Goal: Task Accomplishment & Management: Manage account settings

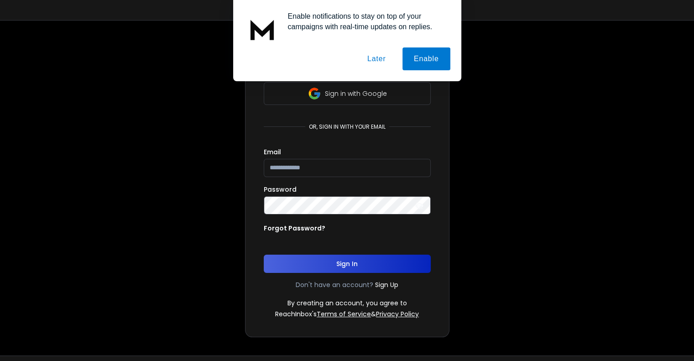
click at [296, 171] on input "email" at bounding box center [347, 168] width 167 height 18
paste input "**********"
type input "**********"
click at [375, 60] on button "Later" at bounding box center [376, 58] width 41 height 23
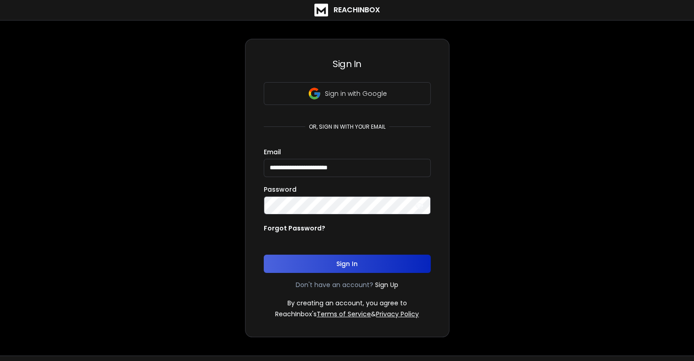
click at [294, 255] on button "Sign In" at bounding box center [347, 264] width 167 height 18
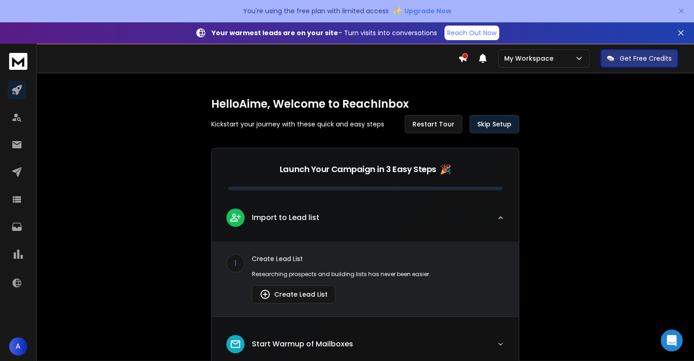
click at [491, 123] on span "Skip Setup" at bounding box center [494, 124] width 34 height 9
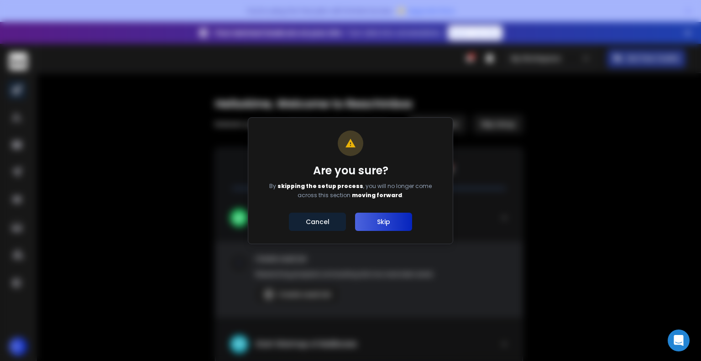
click at [330, 222] on button "Cancel" at bounding box center [317, 222] width 57 height 18
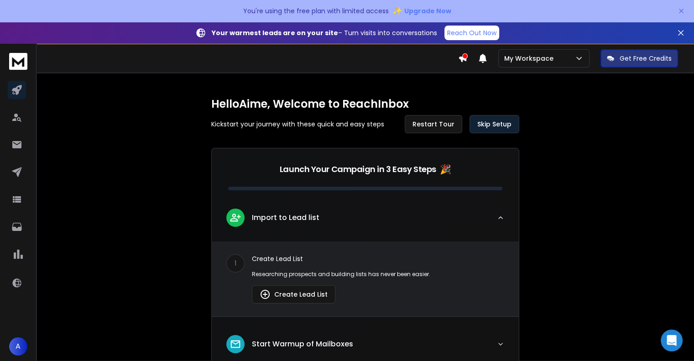
click at [488, 127] on span "Skip Setup" at bounding box center [494, 124] width 34 height 9
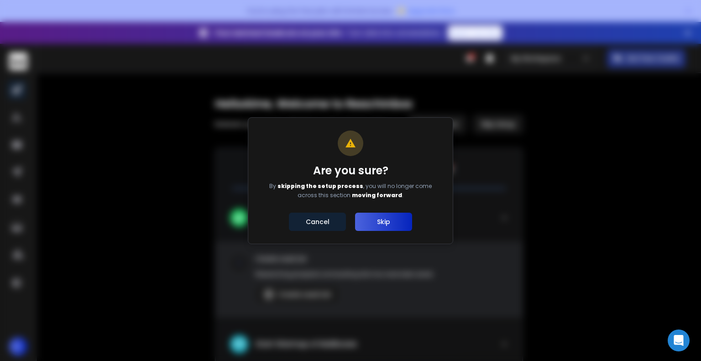
click at [407, 215] on button "Skip" at bounding box center [383, 222] width 57 height 18
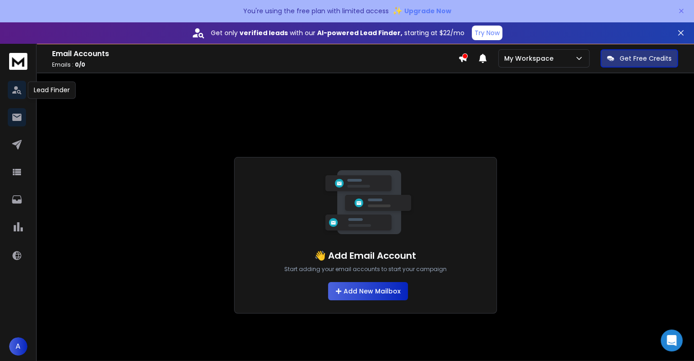
click at [13, 94] on icon at bounding box center [16, 89] width 11 height 11
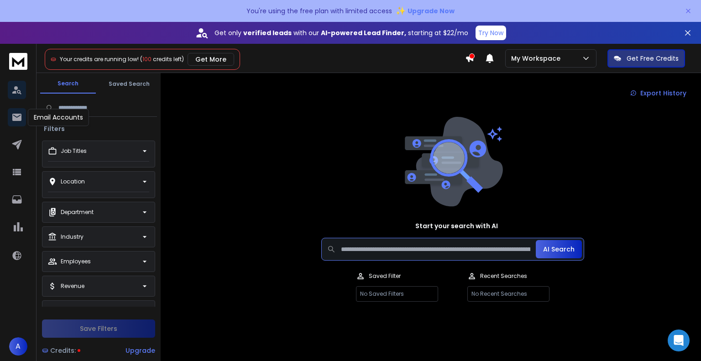
click at [16, 114] on icon at bounding box center [16, 117] width 9 height 7
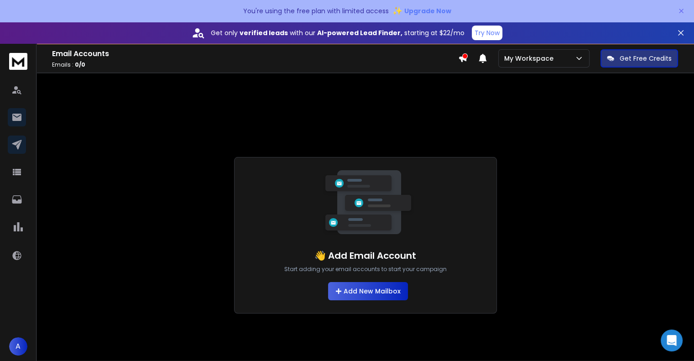
click at [19, 139] on icon at bounding box center [16, 144] width 11 height 11
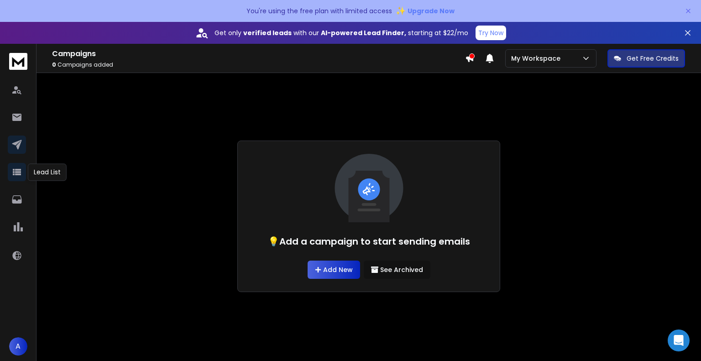
click at [19, 164] on link at bounding box center [17, 172] width 18 height 18
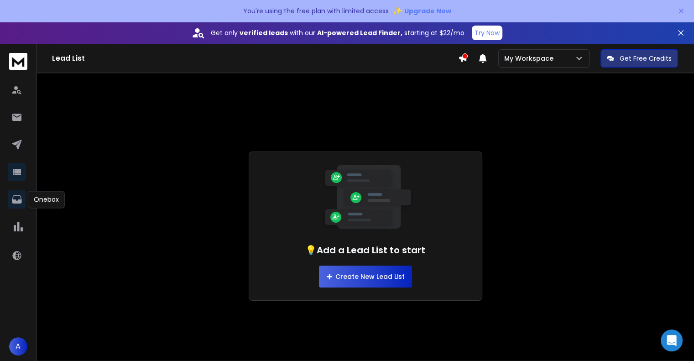
click at [17, 193] on link at bounding box center [17, 199] width 18 height 18
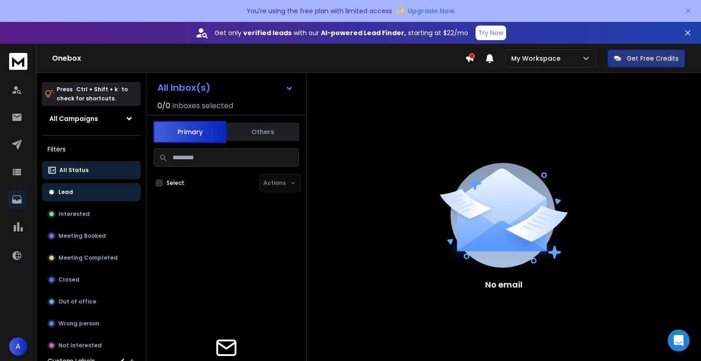
click at [77, 200] on button "Lead" at bounding box center [91, 192] width 99 height 18
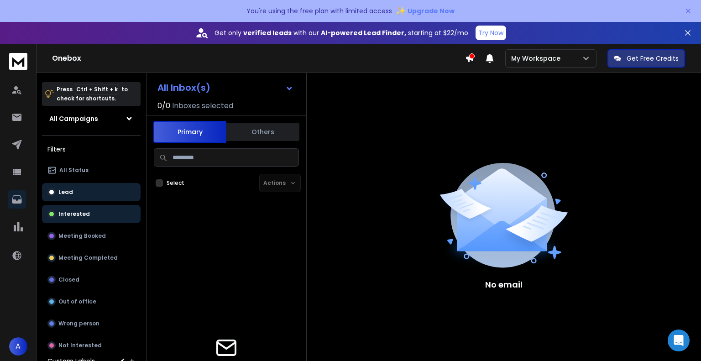
click at [76, 210] on p "Interested" at bounding box center [73, 213] width 31 height 7
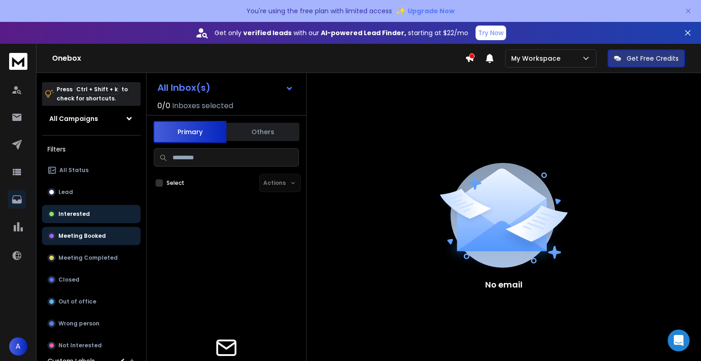
click at [79, 232] on p "Meeting Booked" at bounding box center [81, 235] width 47 height 7
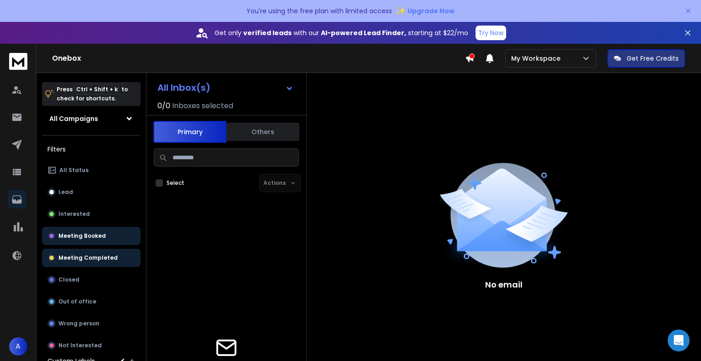
click at [79, 260] on p "Meeting Completed" at bounding box center [87, 257] width 59 height 7
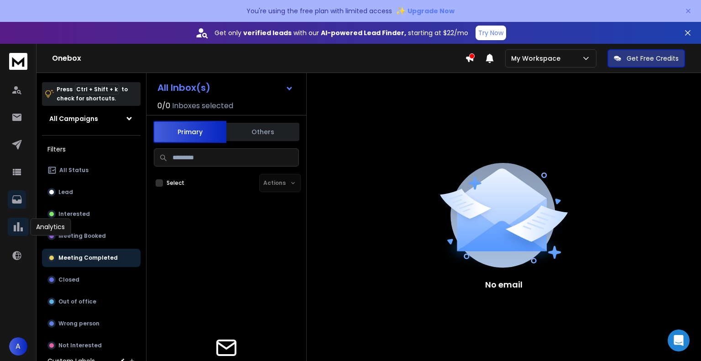
click at [19, 226] on icon at bounding box center [18, 227] width 14 height 14
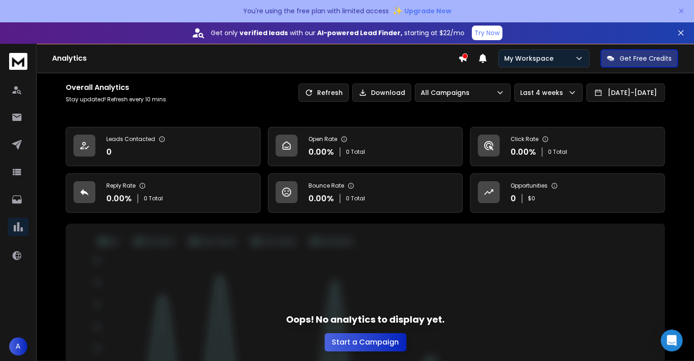
click at [525, 60] on p "My Workspace" at bounding box center [530, 58] width 53 height 9
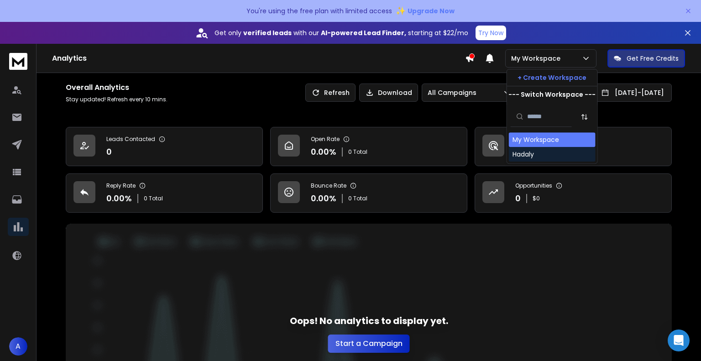
click at [533, 155] on div "Hadaly" at bounding box center [523, 154] width 21 height 9
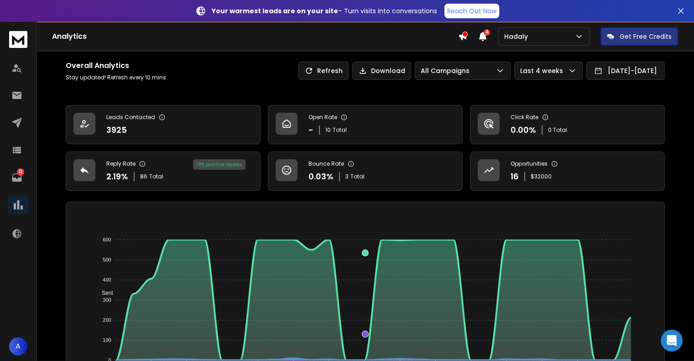
click at [170, 172] on link "Reply Rate 2.19 % 86 Total 19 % positive replies" at bounding box center [163, 171] width 195 height 39
click at [110, 168] on div "Reply Rate 2.19 % 86 Total" at bounding box center [134, 171] width 57 height 24
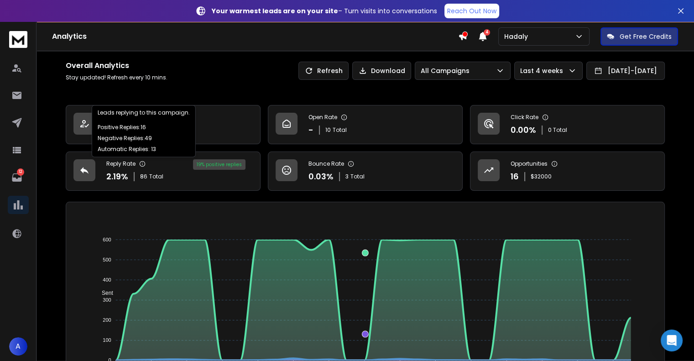
click at [140, 162] on icon at bounding box center [142, 164] width 6 height 6
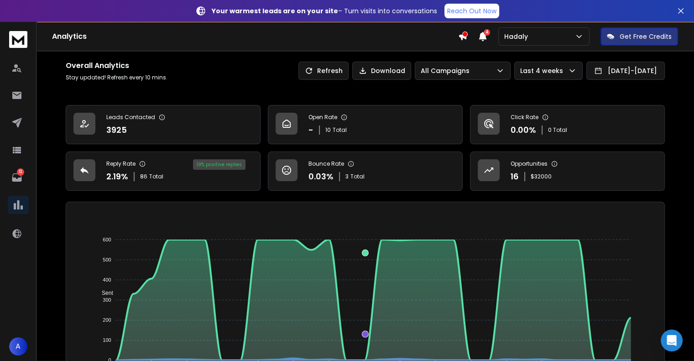
click at [168, 122] on link "Leads Contacted 3925" at bounding box center [163, 124] width 195 height 39
click at [19, 174] on p "12" at bounding box center [20, 171] width 7 height 7
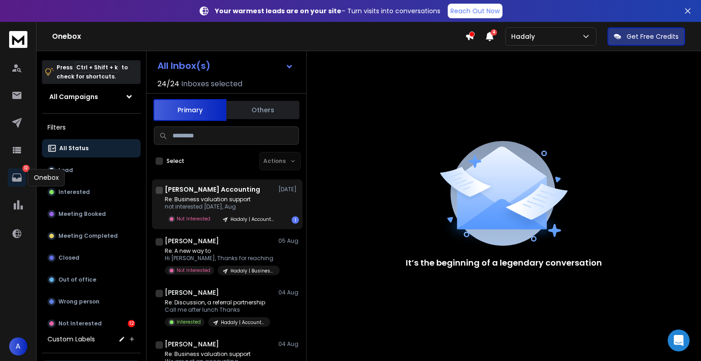
scroll to position [274, 0]
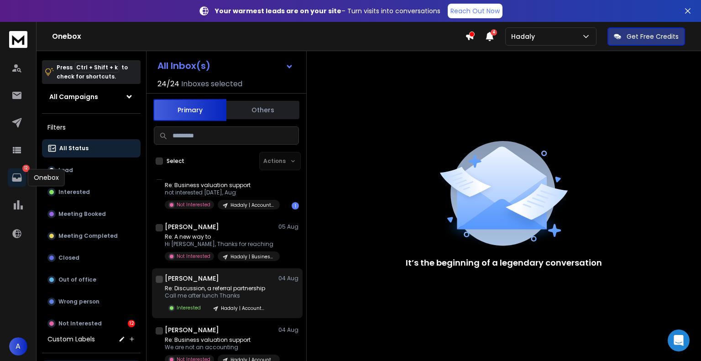
click at [236, 280] on div "Dave Rothell 04 Aug" at bounding box center [232, 278] width 134 height 9
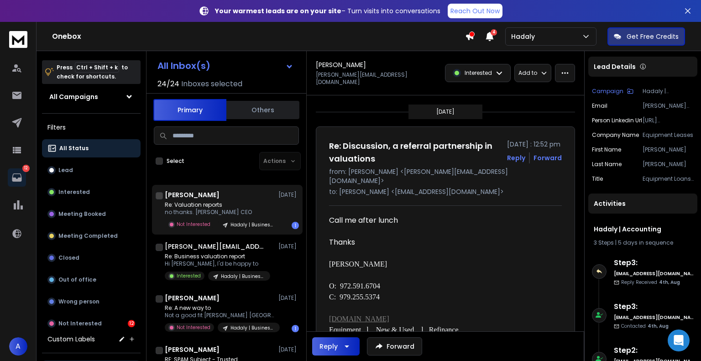
scroll to position [867, 0]
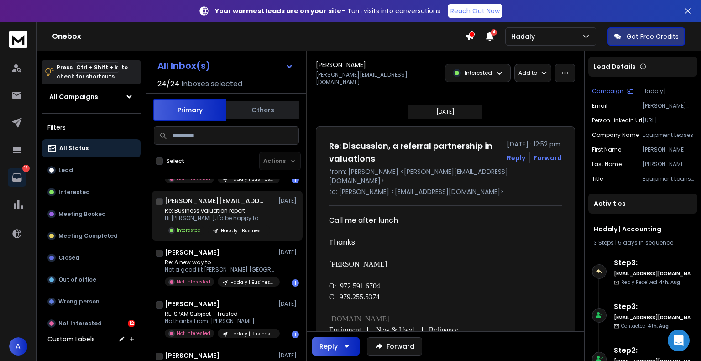
click at [230, 211] on p "Re: Business valuation report" at bounding box center [217, 210] width 105 height 7
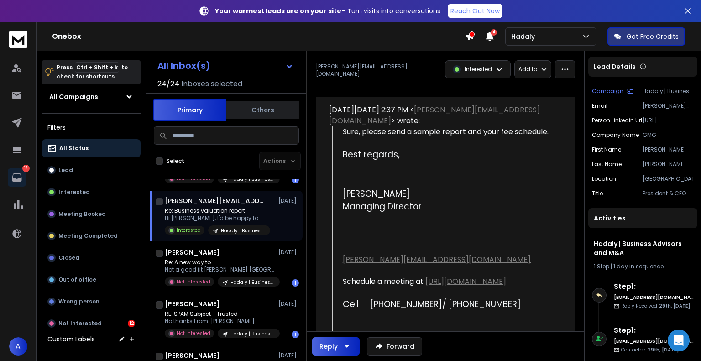
scroll to position [228, 0]
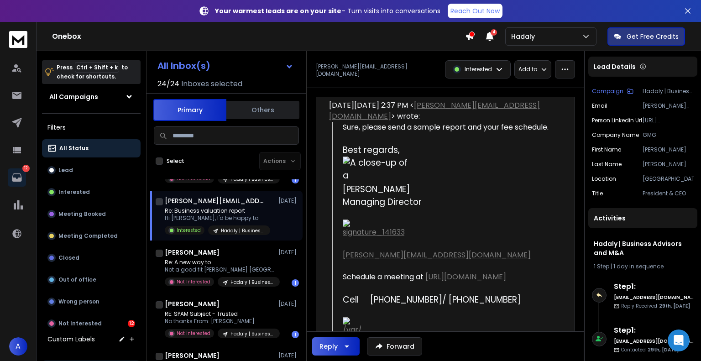
drag, startPoint x: 416, startPoint y: 190, endPoint x: 340, endPoint y: 190, distance: 75.8
copy span "Darrell W. Gunter"
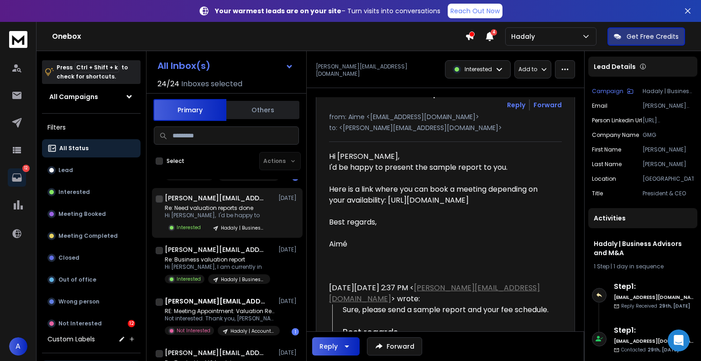
scroll to position [1095, 0]
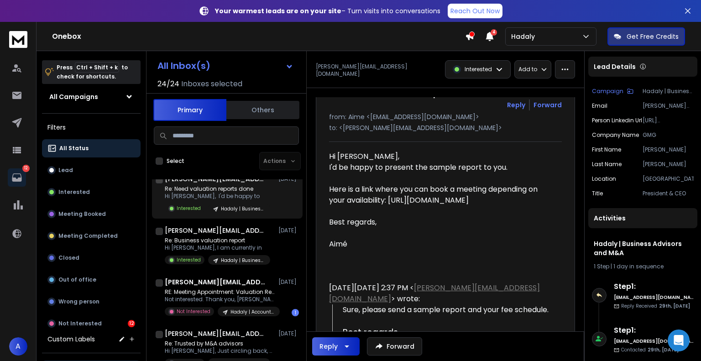
click at [220, 195] on p "Hi Daniel, I'd be happy to" at bounding box center [217, 196] width 105 height 7
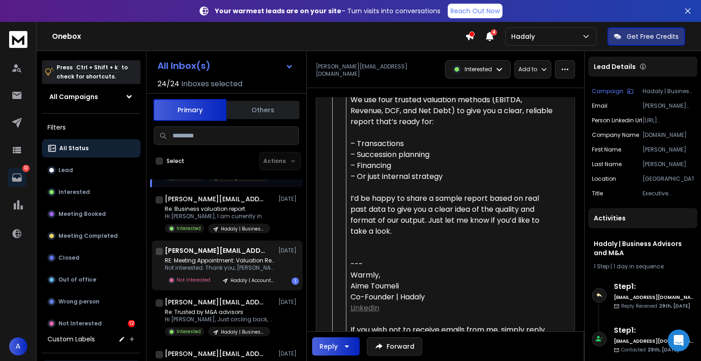
scroll to position [1141, 0]
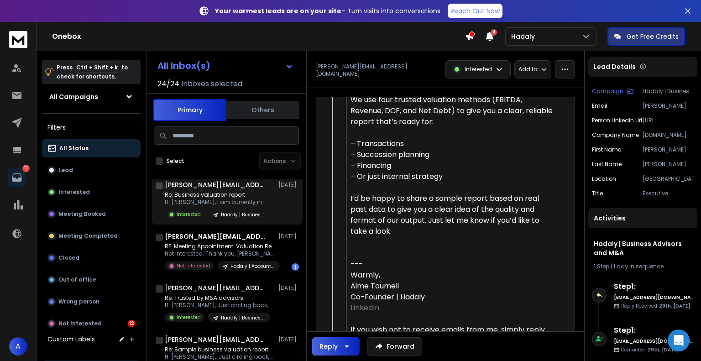
click at [212, 197] on p "Re: Business valuation report" at bounding box center [217, 194] width 105 height 7
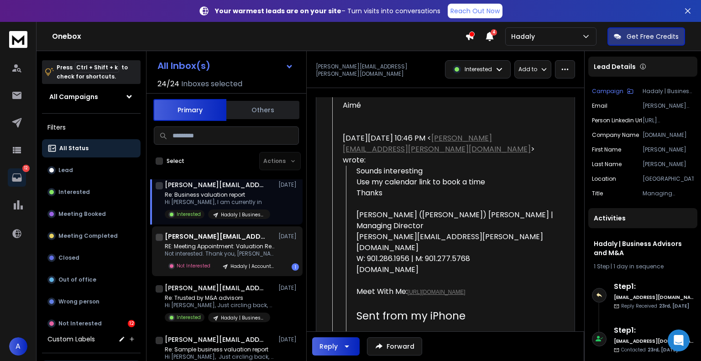
scroll to position [1187, 0]
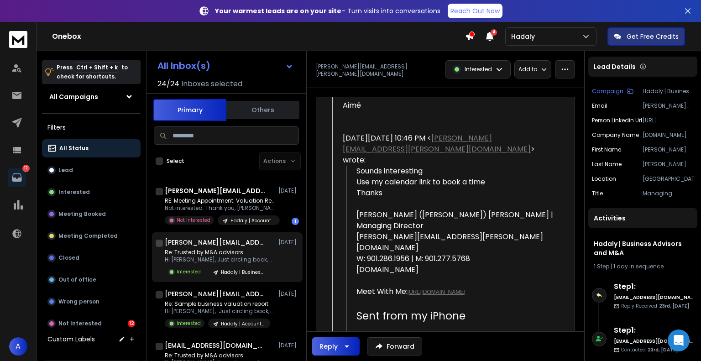
click at [234, 242] on h1 "[PERSON_NAME][EMAIL_ADDRESS][DOMAIN_NAME]" at bounding box center [215, 242] width 100 height 9
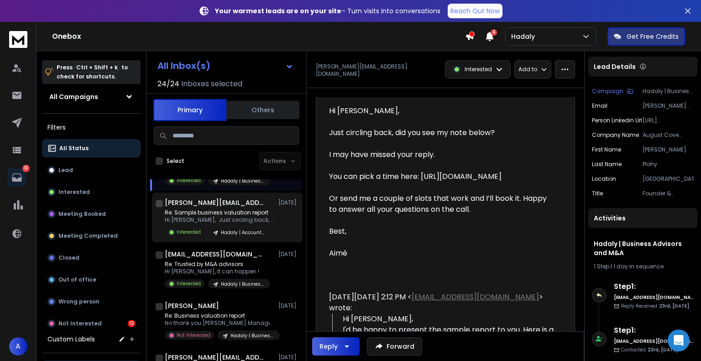
scroll to position [1324, 0]
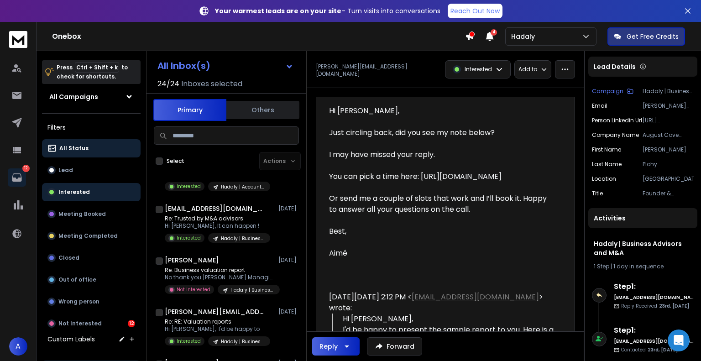
click at [81, 190] on p "Interested" at bounding box center [73, 192] width 31 height 7
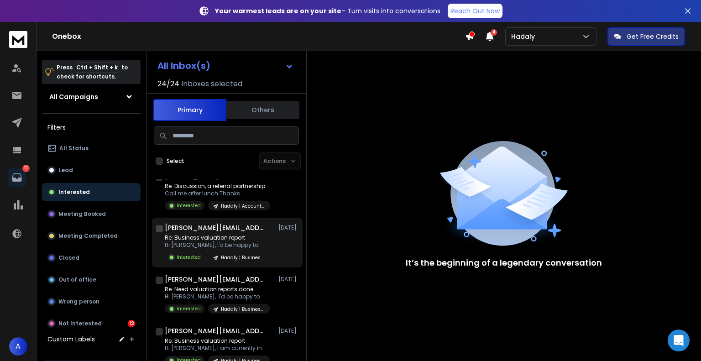
scroll to position [0, 0]
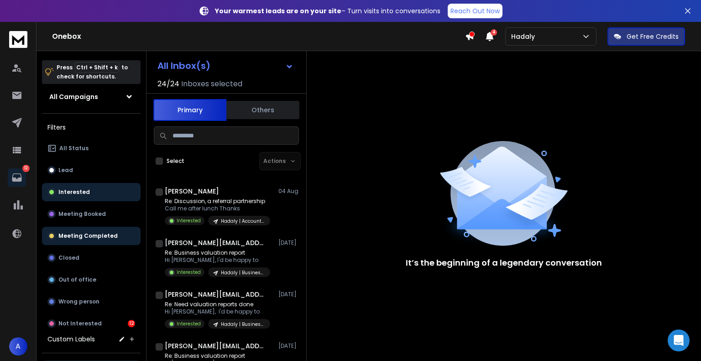
click at [99, 239] on div "Meeting Completed" at bounding box center [82, 236] width 70 height 8
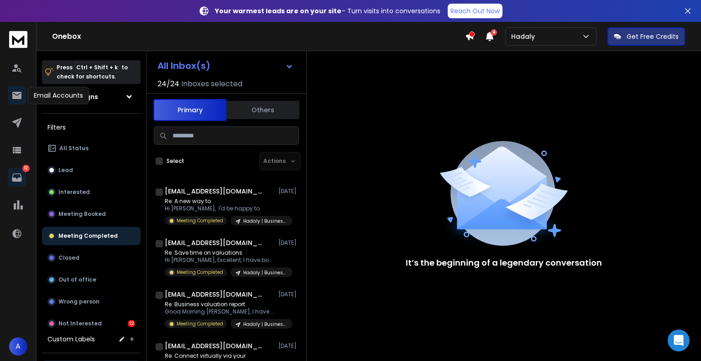
click at [18, 99] on icon at bounding box center [16, 95] width 9 height 7
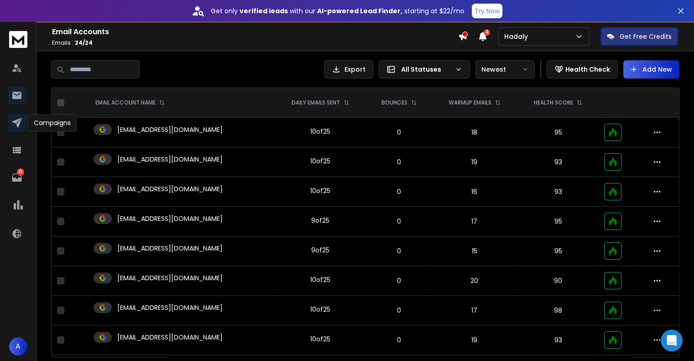
click at [18, 122] on icon at bounding box center [17, 123] width 10 height 10
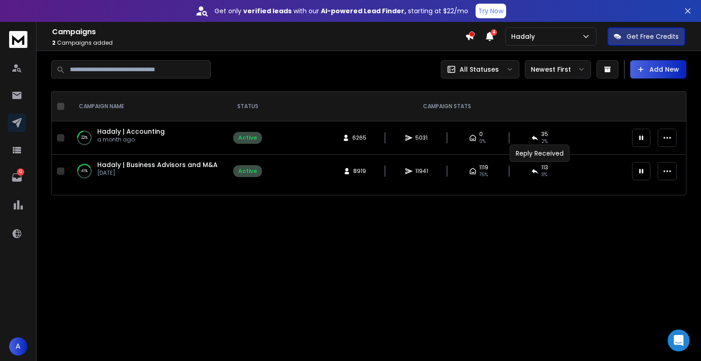
click at [545, 169] on span "113" at bounding box center [544, 167] width 7 height 7
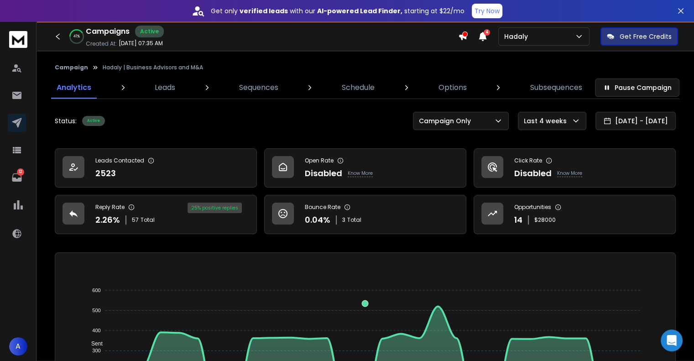
click at [144, 219] on span "Total" at bounding box center [148, 219] width 14 height 7
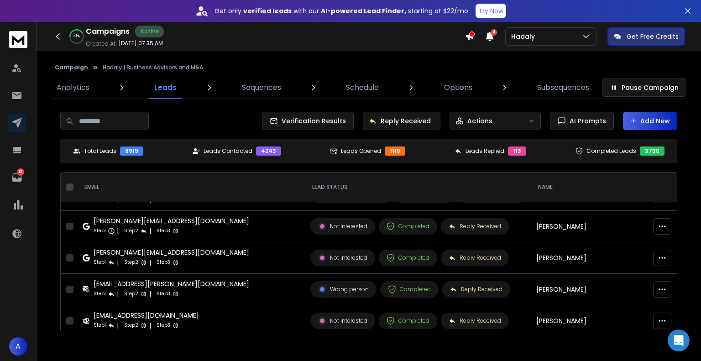
scroll to position [593, 0]
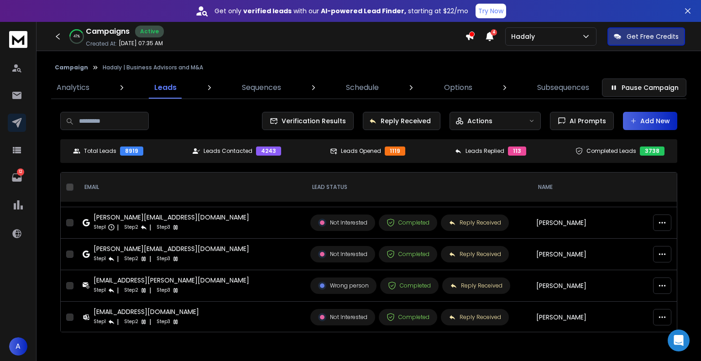
click at [658, 219] on icon "button" at bounding box center [662, 223] width 8 height 8
click at [690, 163] on div "Campaign Hadaly | Business Advisors and M&A Analytics Leads Sequences Schedule …" at bounding box center [369, 193] width 665 height 285
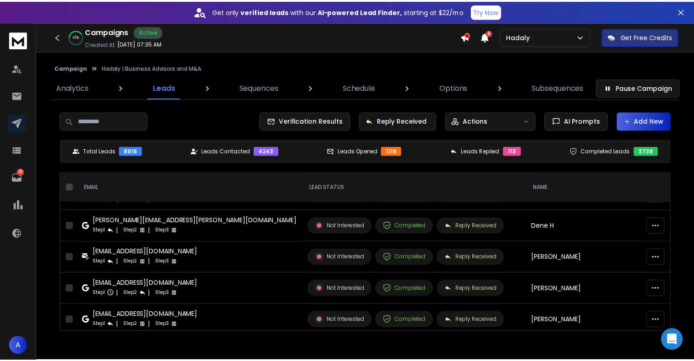
scroll to position [1454, 0]
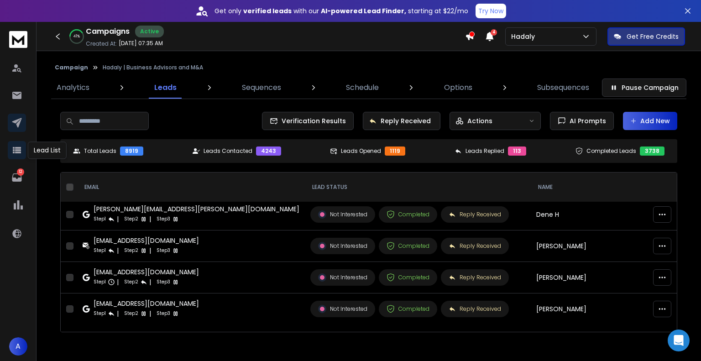
click at [11, 147] on icon at bounding box center [16, 150] width 11 height 11
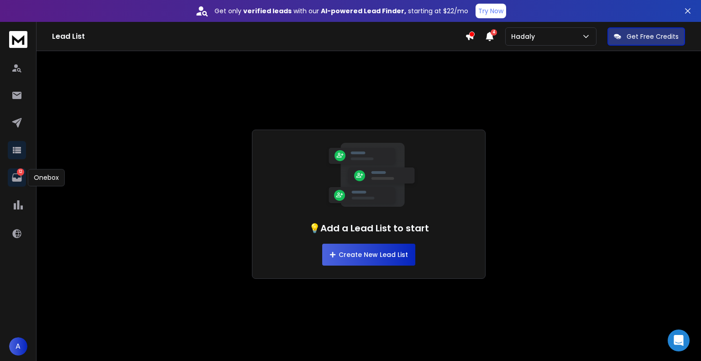
click at [22, 173] on p "12" at bounding box center [20, 171] width 7 height 7
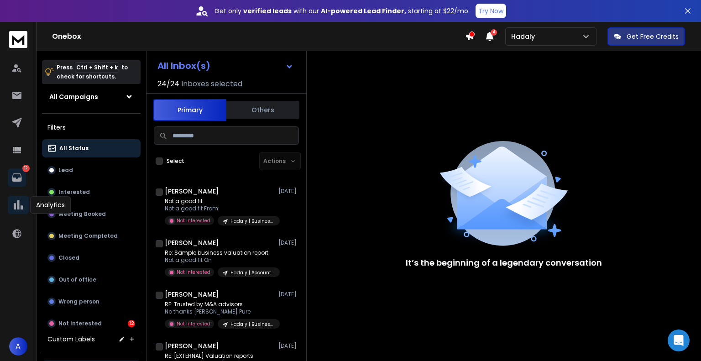
click at [15, 203] on icon at bounding box center [18, 204] width 9 height 9
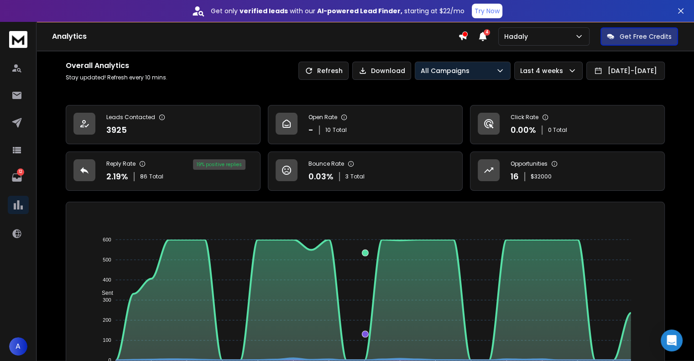
click at [463, 73] on div "All Campaigns" at bounding box center [463, 70] width 84 height 9
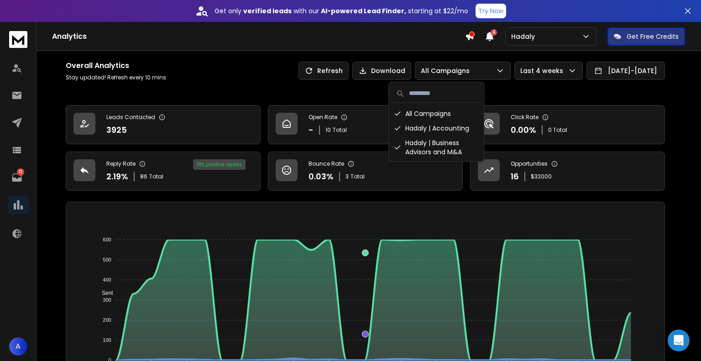
click at [220, 81] on div "Overall Analytics Stay updated! Refresh every 10 mins. Refresh Download All Cam…" at bounding box center [365, 73] width 599 height 26
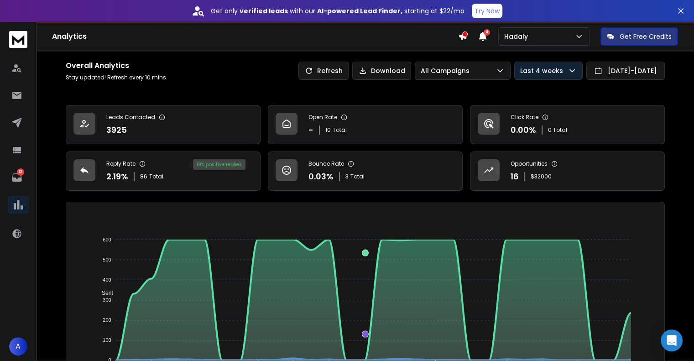
click at [540, 66] on div "Last 4 weeks" at bounding box center [548, 70] width 57 height 9
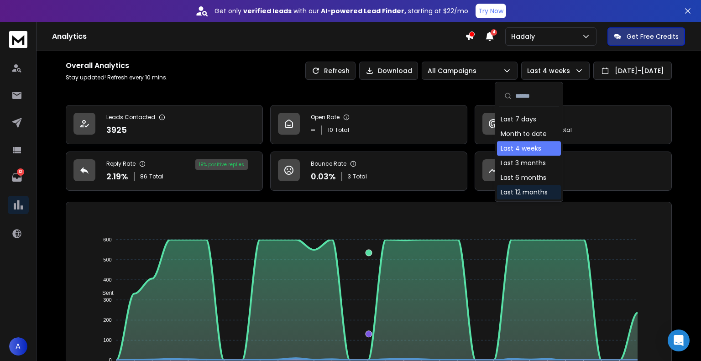
click at [530, 193] on div "Last 12 months" at bounding box center [524, 192] width 47 height 9
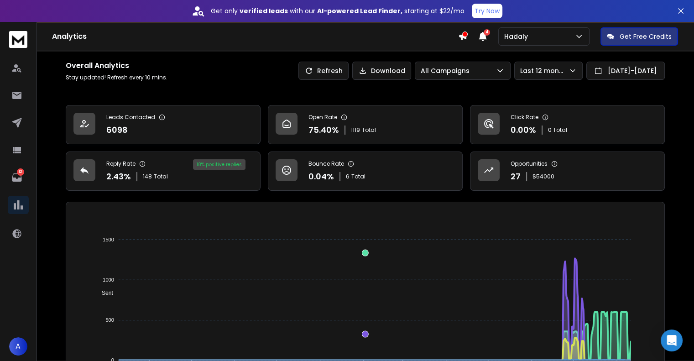
click at [162, 166] on div "Reply Rate" at bounding box center [137, 163] width 62 height 9
click at [85, 169] on icon at bounding box center [84, 170] width 11 height 11
click at [183, 170] on link "Reply Rate 2.43 % 148 Total 18 % positive replies" at bounding box center [163, 171] width 195 height 39
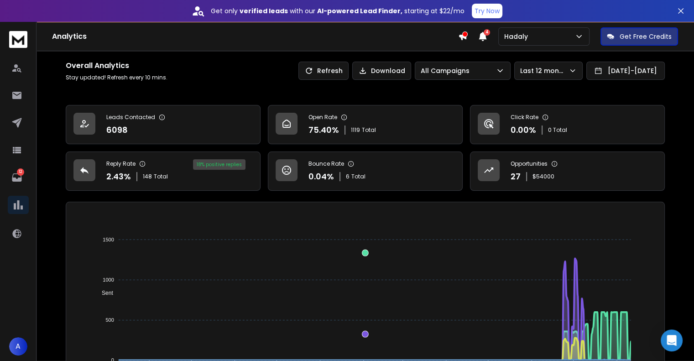
click at [183, 170] on link "Reply Rate 2.43 % 148 Total 18 % positive replies" at bounding box center [163, 171] width 195 height 39
click at [352, 64] on button "Download" at bounding box center [381, 71] width 59 height 18
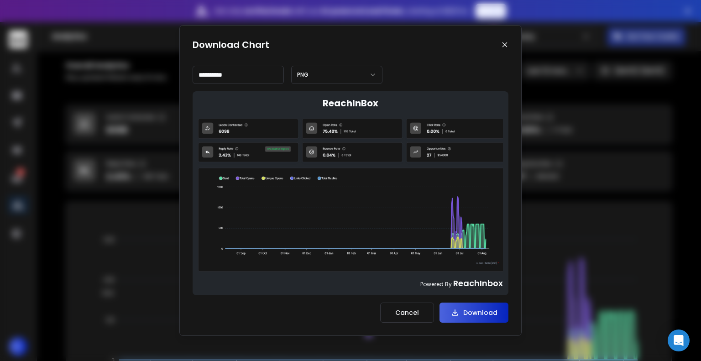
drag, startPoint x: 505, startPoint y: 45, endPoint x: 494, endPoint y: 46, distance: 11.0
click at [505, 45] on icon at bounding box center [504, 44] width 7 height 7
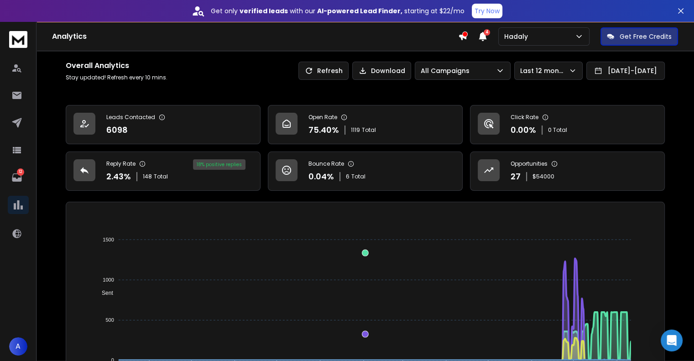
click at [136, 175] on div at bounding box center [136, 176] width 1 height 9
click at [14, 149] on icon at bounding box center [17, 150] width 8 height 6
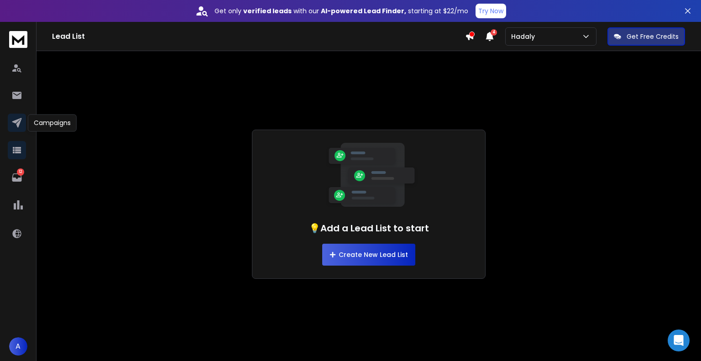
click at [20, 120] on icon at bounding box center [17, 123] width 10 height 10
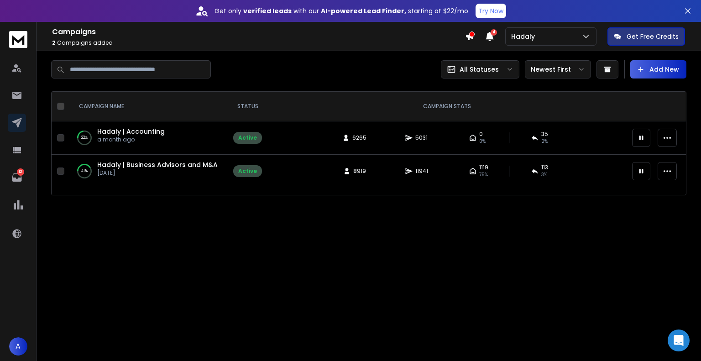
click at [62, 136] on button "button" at bounding box center [60, 137] width 7 height 7
click at [62, 168] on button "button" at bounding box center [60, 171] width 7 height 7
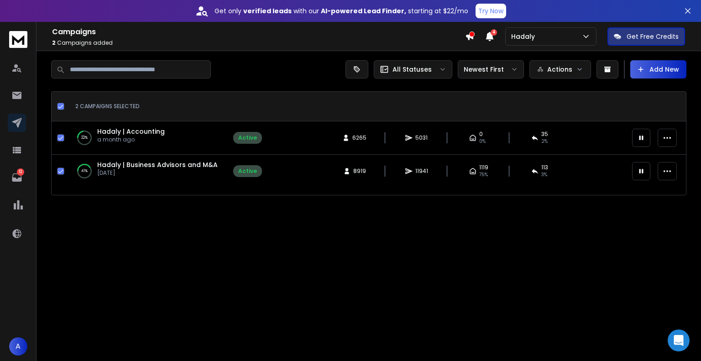
click at [274, 60] on div at bounding box center [198, 69] width 294 height 18
click at [197, 169] on div "Hadaly | Business Advisors and M&A 2 months ago" at bounding box center [157, 171] width 120 height 22
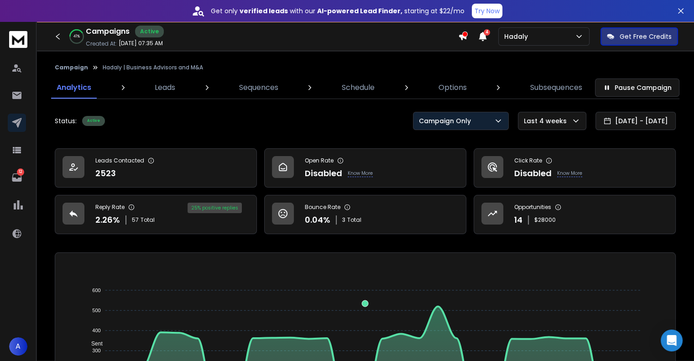
click at [453, 122] on div "Campaign Only" at bounding box center [461, 120] width 84 height 9
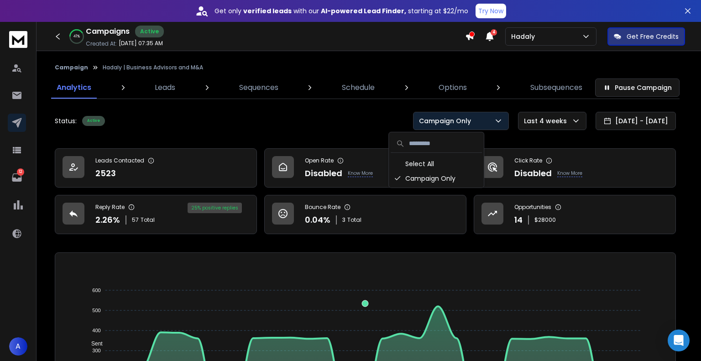
click at [453, 122] on div "Campaign Only" at bounding box center [461, 120] width 84 height 9
drag, startPoint x: 343, startPoint y: 120, endPoint x: 359, endPoint y: 118, distance: 16.5
click at [340, 120] on div "Status: Active Pause Campaign Campaign Only Last 4 weeks 13 Jul 2025 - 11 Aug 2…" at bounding box center [365, 121] width 621 height 18
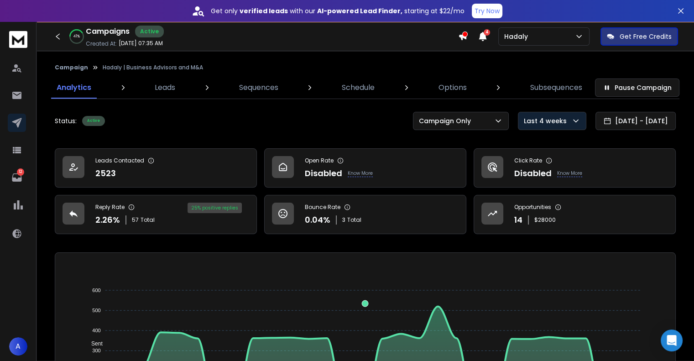
click at [571, 118] on icon "button" at bounding box center [575, 120] width 9 height 9
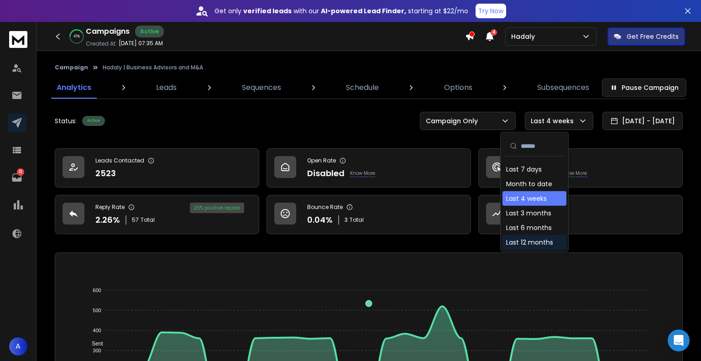
click at [534, 244] on div "Last 12 months" at bounding box center [529, 242] width 47 height 9
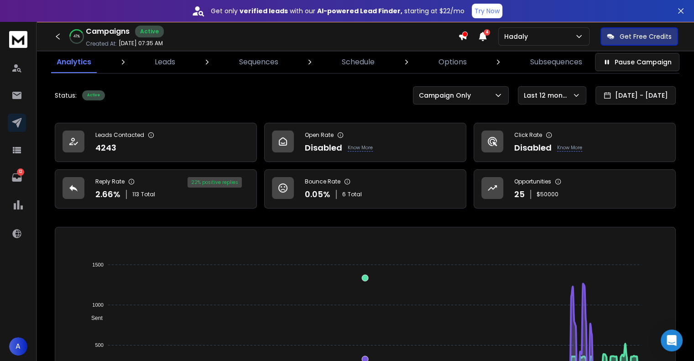
scroll to position [46, 0]
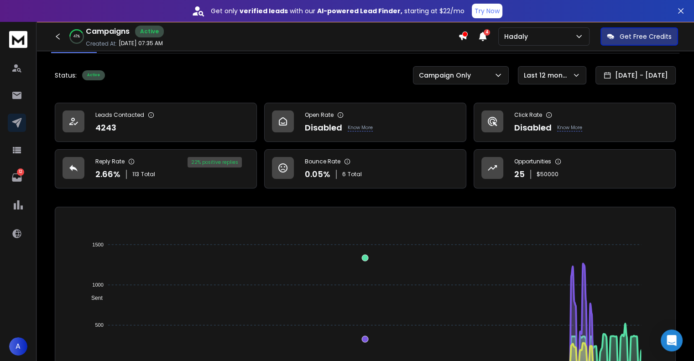
click at [153, 159] on link "Reply Rate 2.66 % 113 Total 22 % positive replies" at bounding box center [156, 168] width 202 height 39
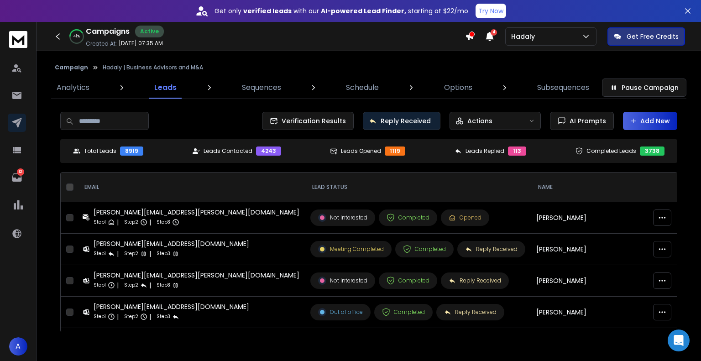
click at [398, 121] on p "Reply Received" at bounding box center [406, 120] width 50 height 9
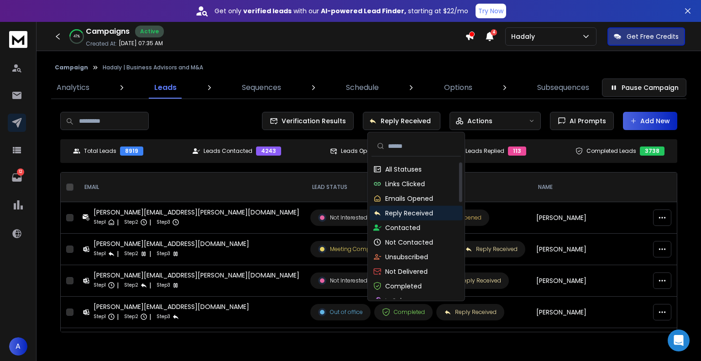
click at [414, 210] on p "Reply Received" at bounding box center [409, 213] width 48 height 9
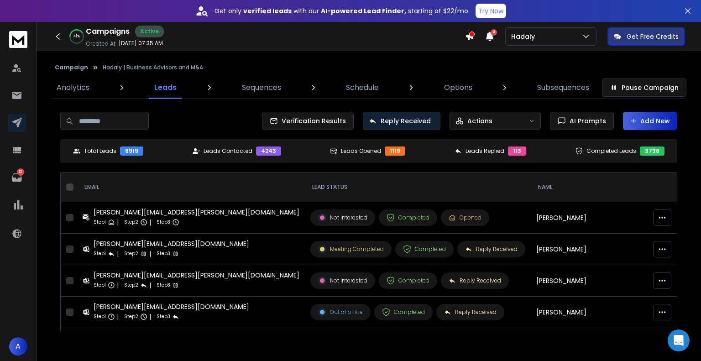
click at [412, 124] on p "Reply Received" at bounding box center [406, 120] width 50 height 9
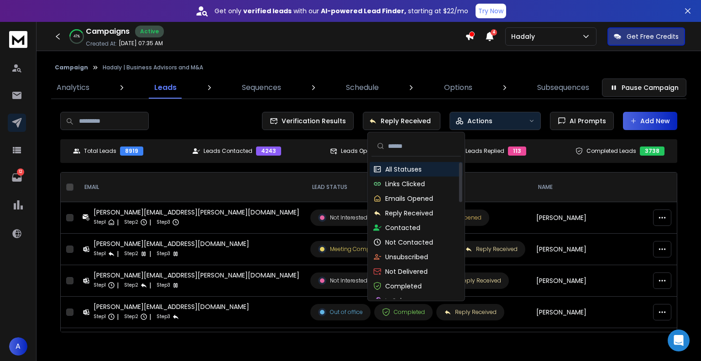
click at [482, 115] on button "Actions" at bounding box center [495, 121] width 91 height 18
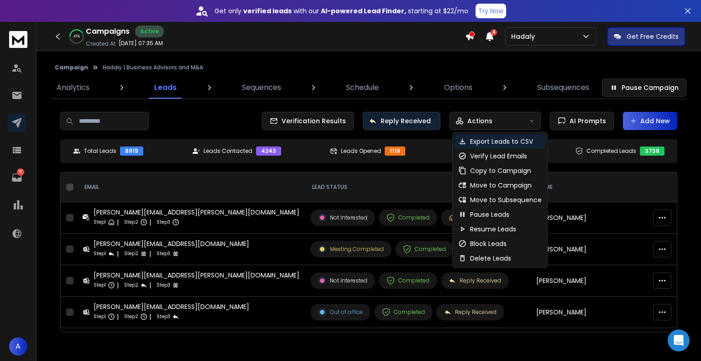
click at [424, 119] on p "Reply Received" at bounding box center [406, 120] width 50 height 9
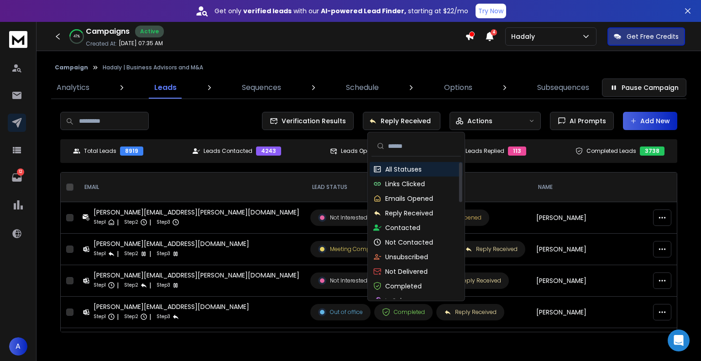
click at [408, 170] on p "All Statuses" at bounding box center [403, 169] width 37 height 9
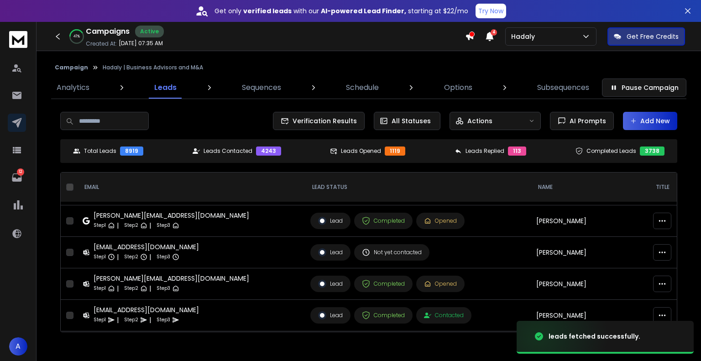
scroll to position [1454, 0]
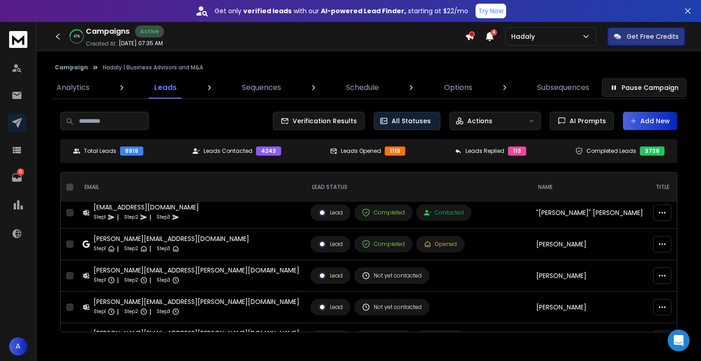
click at [408, 118] on p "All Statuses" at bounding box center [411, 120] width 39 height 9
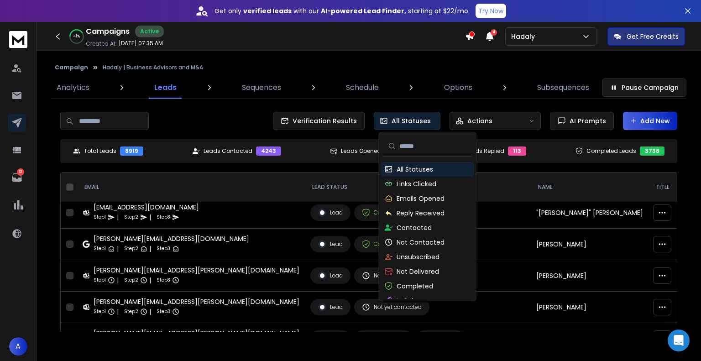
click at [411, 117] on p "All Statuses" at bounding box center [411, 120] width 39 height 9
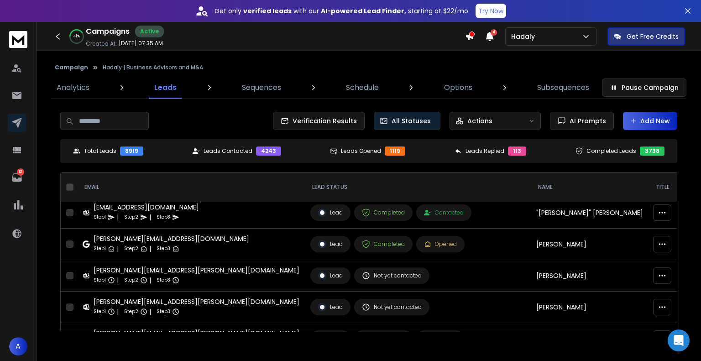
click at [411, 117] on p "All Statuses" at bounding box center [411, 120] width 39 height 9
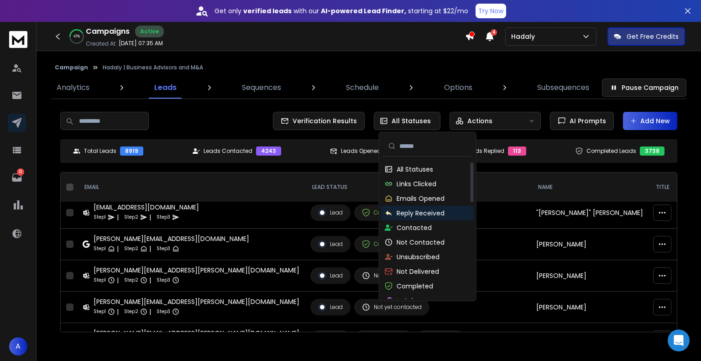
click at [438, 213] on p "Reply Received" at bounding box center [421, 213] width 48 height 9
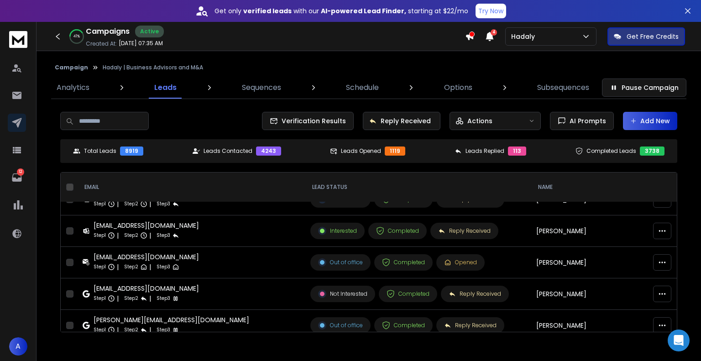
scroll to position [0, 0]
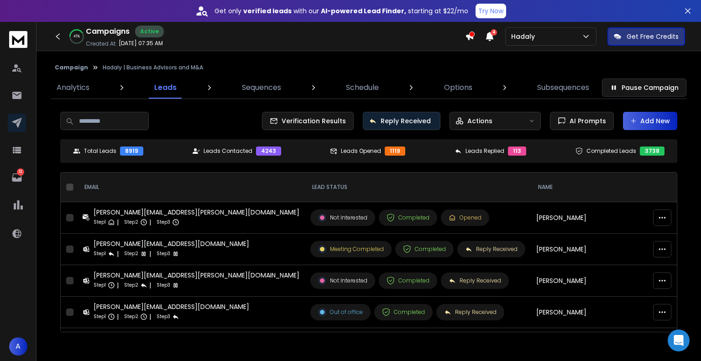
click at [419, 124] on p "Reply Received" at bounding box center [406, 120] width 50 height 9
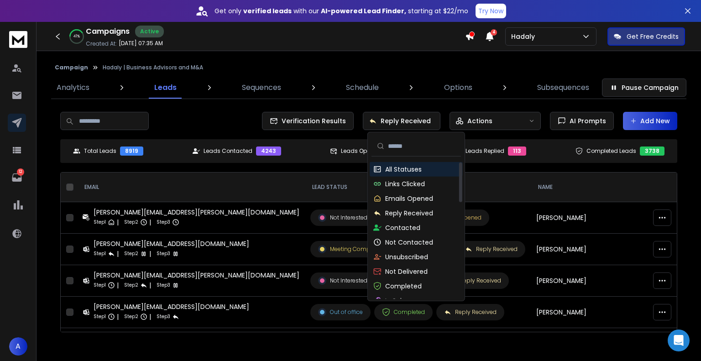
click at [401, 171] on p "All Statuses" at bounding box center [403, 169] width 37 height 9
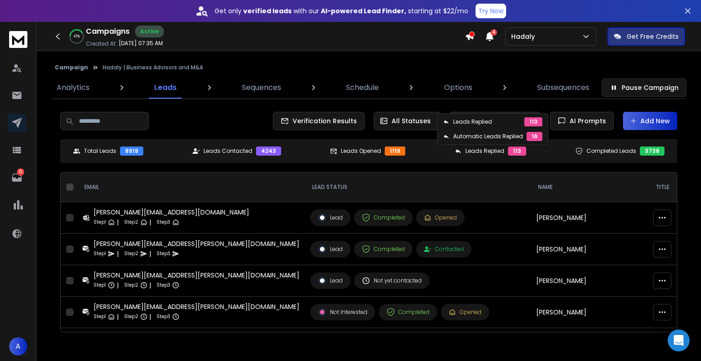
click at [471, 150] on p "Leads Replied" at bounding box center [485, 150] width 39 height 7
click at [523, 115] on button "Actions" at bounding box center [495, 121] width 91 height 18
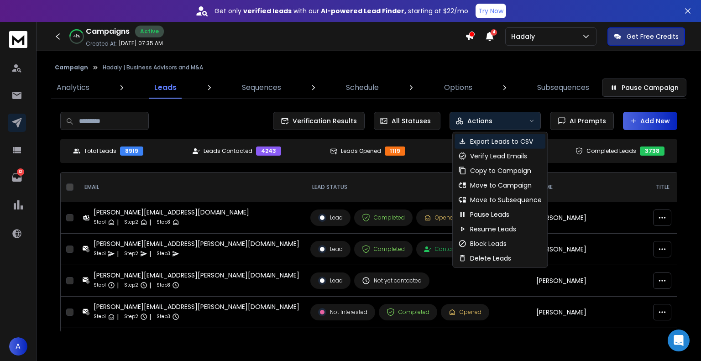
click at [523, 118] on div "Actions" at bounding box center [490, 120] width 69 height 9
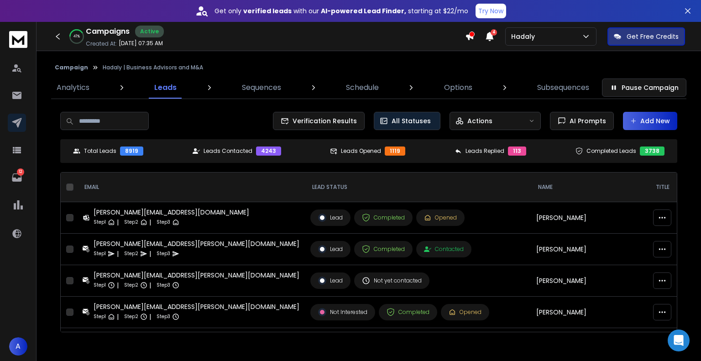
click at [413, 118] on p "All Statuses" at bounding box center [411, 120] width 39 height 9
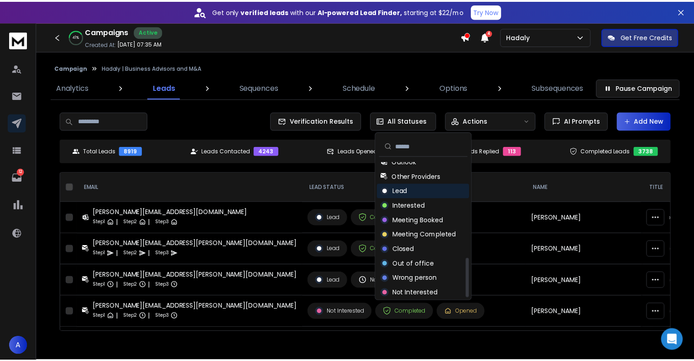
scroll to position [330, 0]
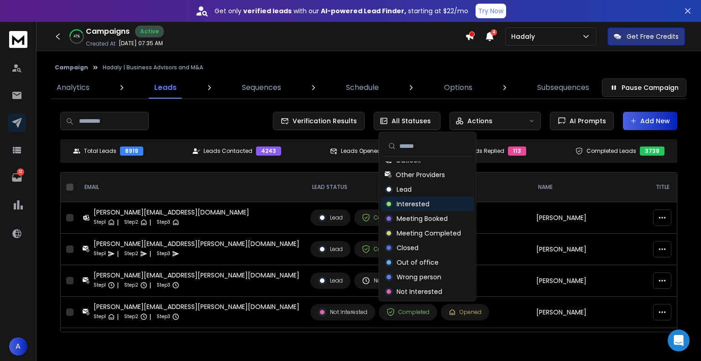
click at [253, 116] on div "Verification Results All Statuses Actions AI Prompts Add New" at bounding box center [368, 121] width 617 height 18
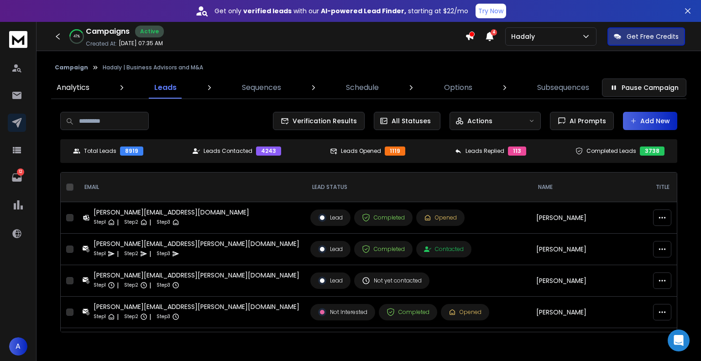
click at [77, 89] on p "Analytics" at bounding box center [73, 87] width 33 height 11
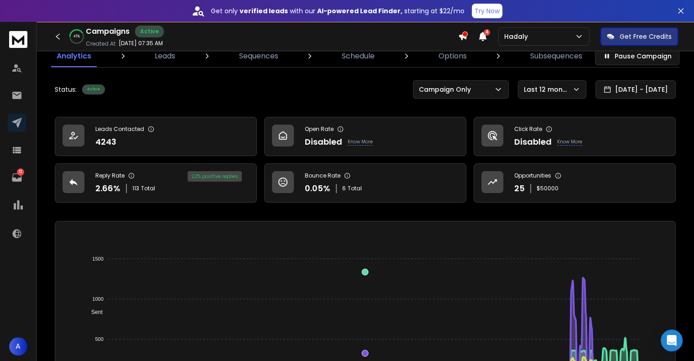
scroll to position [46, 0]
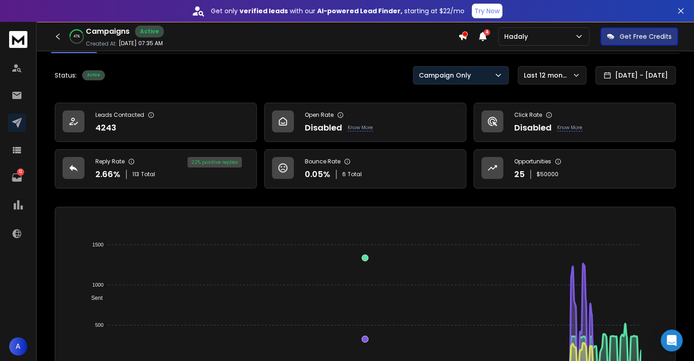
click at [445, 76] on div "Campaign Only" at bounding box center [461, 75] width 84 height 9
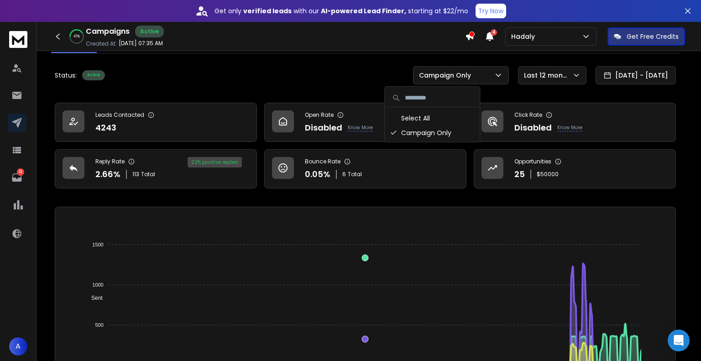
click at [349, 74] on div "Status: Active Pause Campaign Campaign Only Last 12 months 10 Aug 2024 - 11 Aug…" at bounding box center [365, 75] width 621 height 18
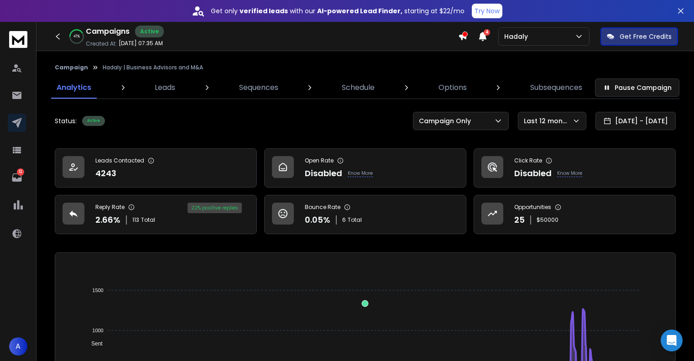
scroll to position [46, 0]
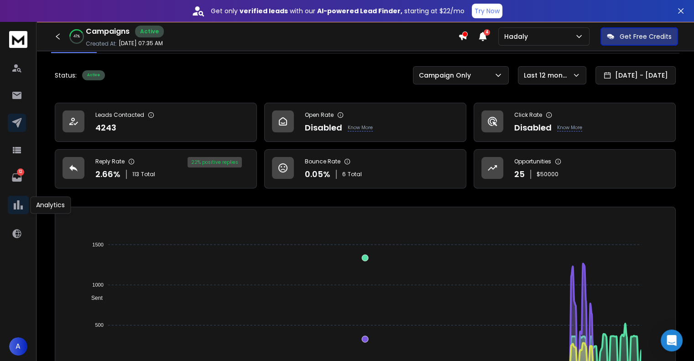
click at [15, 206] on icon at bounding box center [18, 204] width 9 height 9
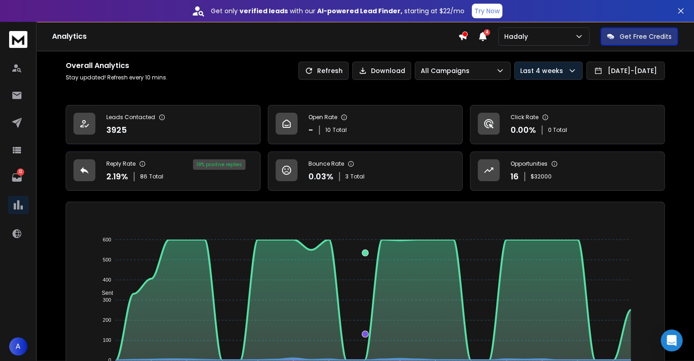
click at [531, 68] on p "Last 4 weeks" at bounding box center [543, 70] width 47 height 9
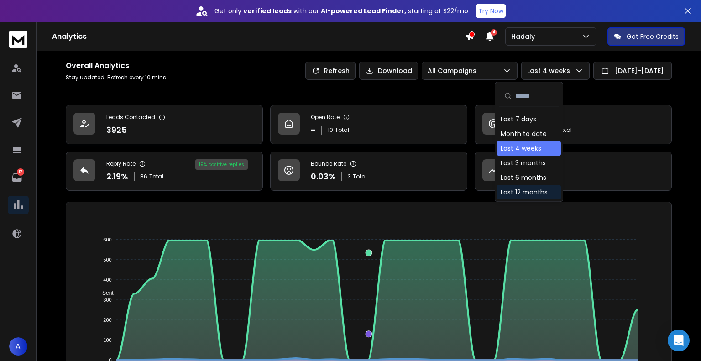
click at [509, 189] on div "Last 12 months" at bounding box center [524, 192] width 47 height 9
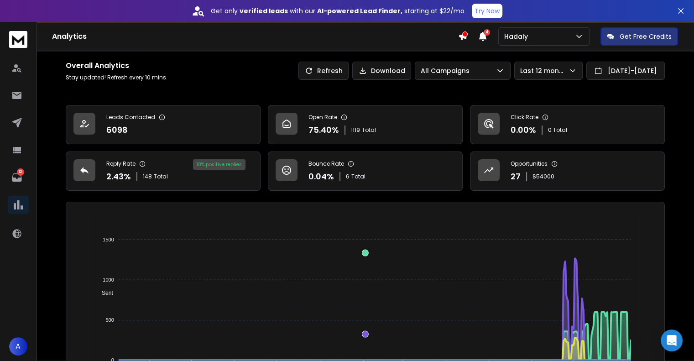
click at [518, 168] on div "Opportunities 27 $ 54000" at bounding box center [534, 171] width 47 height 24
click at [16, 120] on icon at bounding box center [17, 123] width 10 height 10
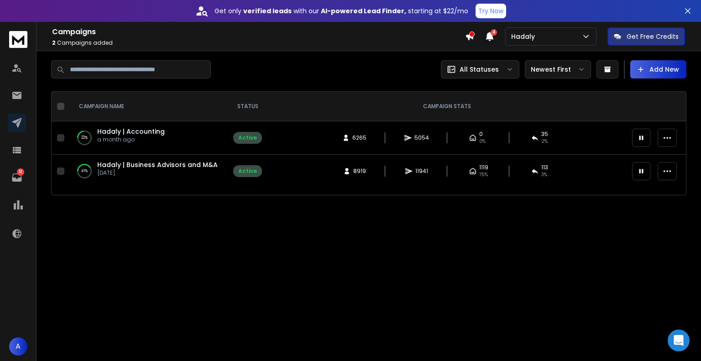
click at [186, 167] on span "Hadaly | Business Advisors and M&A" at bounding box center [157, 164] width 120 height 9
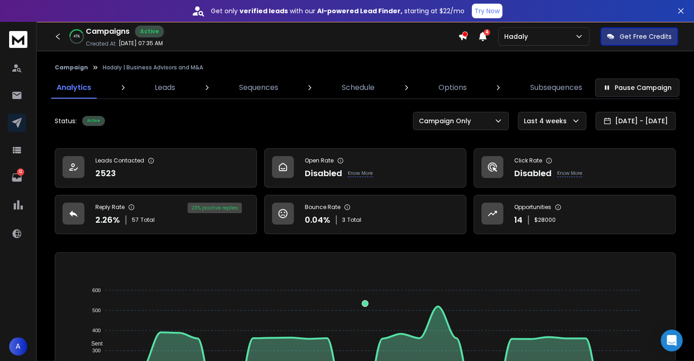
click at [539, 214] on div "14 $ 28000" at bounding box center [537, 220] width 47 height 13
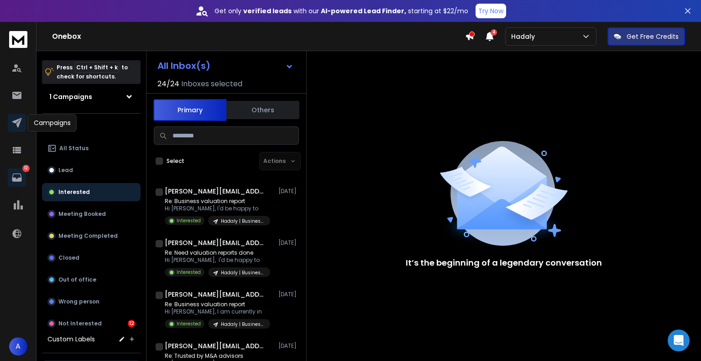
click at [16, 115] on link at bounding box center [17, 123] width 18 height 18
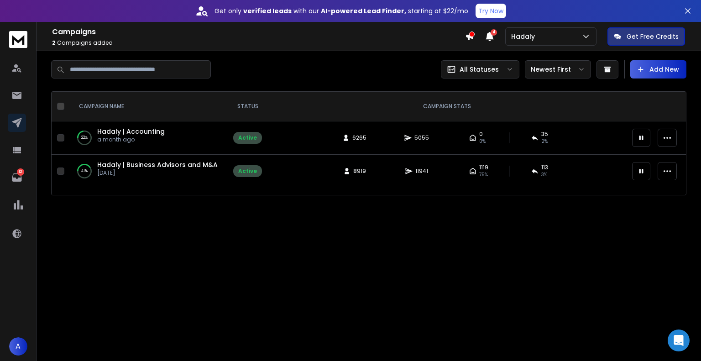
click at [276, 179] on td "8919 11941 1119 75 % 113 3 %" at bounding box center [446, 171] width 359 height 33
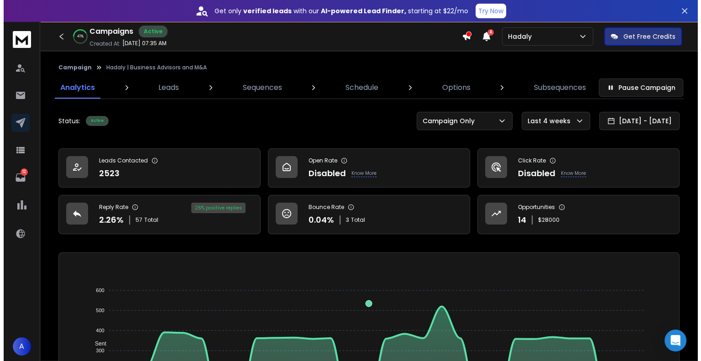
scroll to position [46, 0]
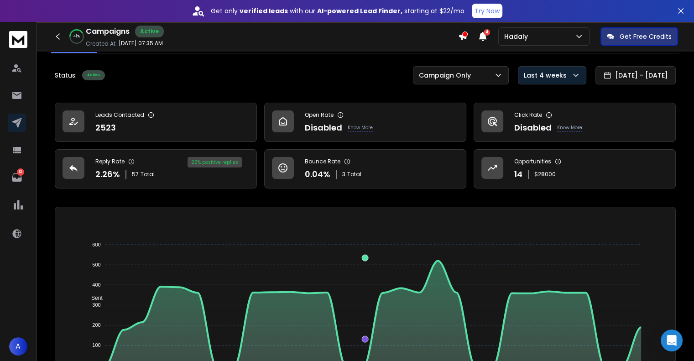
click at [534, 66] on button "Last 4 weeks" at bounding box center [552, 75] width 68 height 18
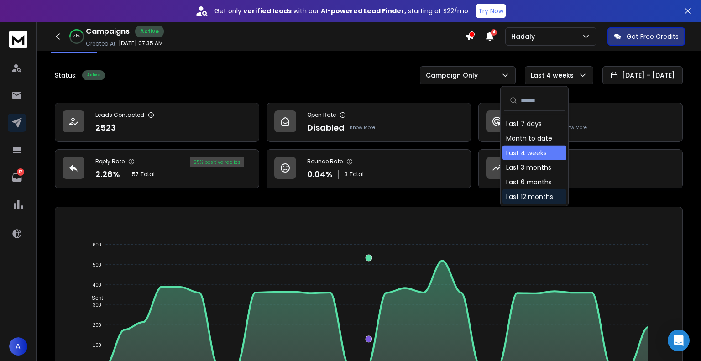
click at [526, 193] on div "Last 12 months" at bounding box center [529, 196] width 47 height 9
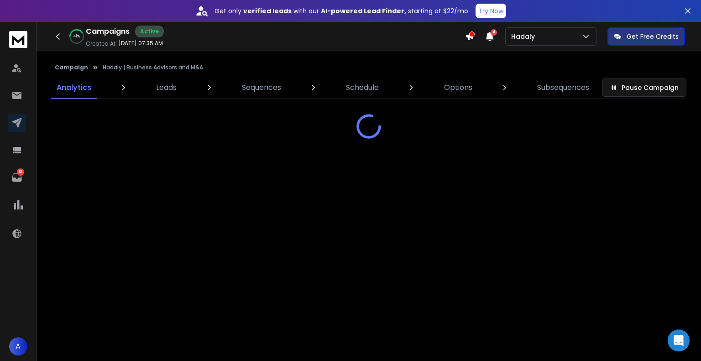
scroll to position [0, 0]
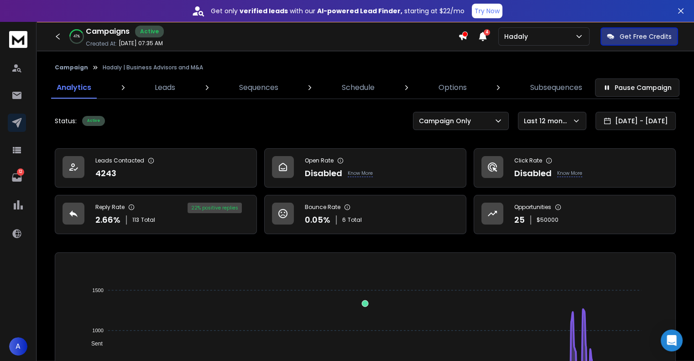
click at [162, 215] on link "Reply Rate 2.66 % 113 Total 22 % positive replies" at bounding box center [156, 214] width 202 height 39
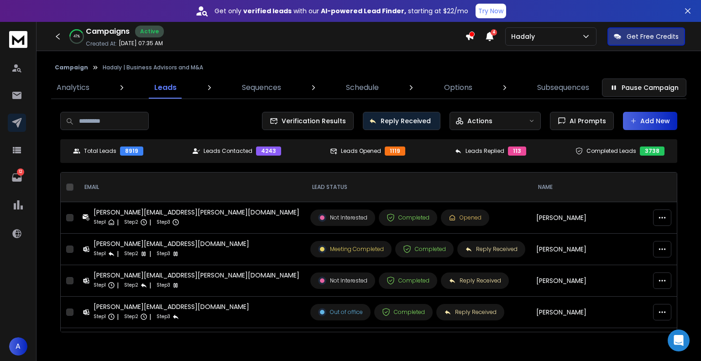
click at [416, 119] on p "Reply Received" at bounding box center [406, 120] width 50 height 9
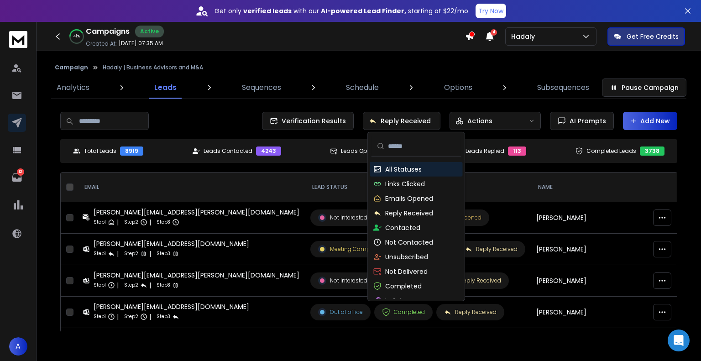
click at [240, 115] on div "Verification Results Reply Received Actions AI Prompts Add New" at bounding box center [368, 121] width 617 height 18
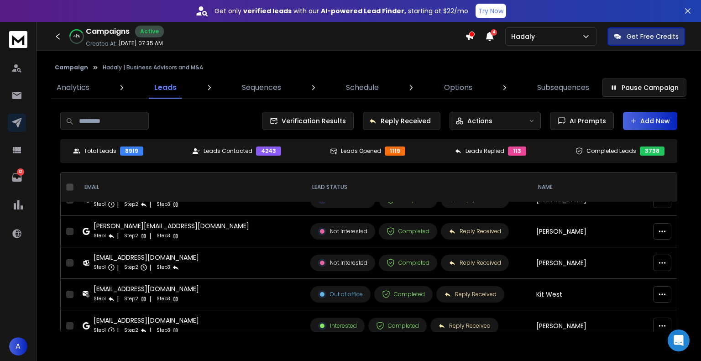
scroll to position [860, 0]
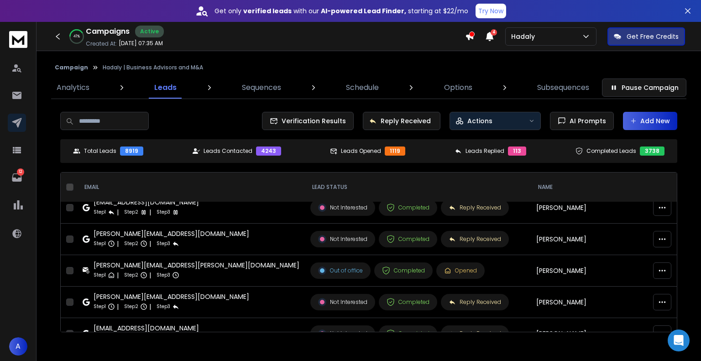
click at [492, 120] on p "Actions" at bounding box center [479, 120] width 25 height 9
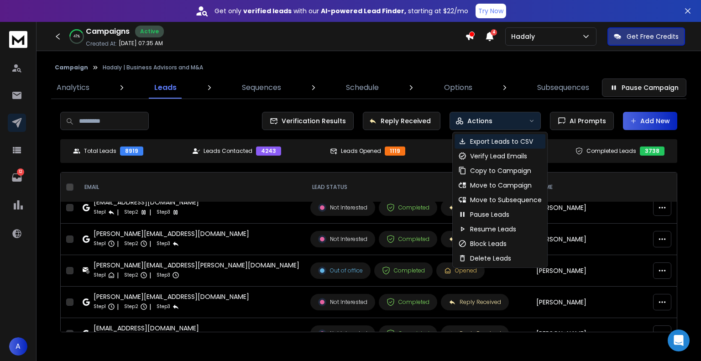
click at [498, 120] on div "Actions" at bounding box center [490, 120] width 69 height 9
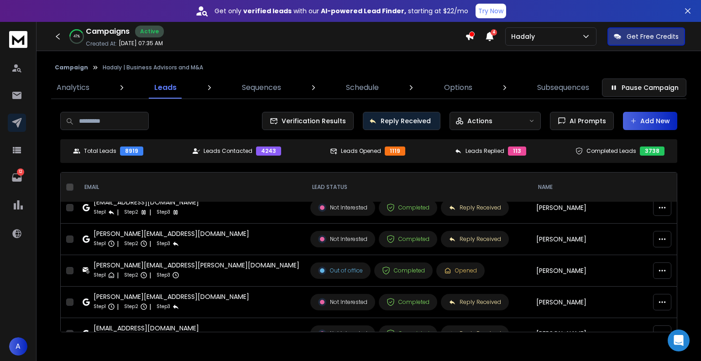
click at [420, 126] on button "Reply Received" at bounding box center [402, 121] width 78 height 18
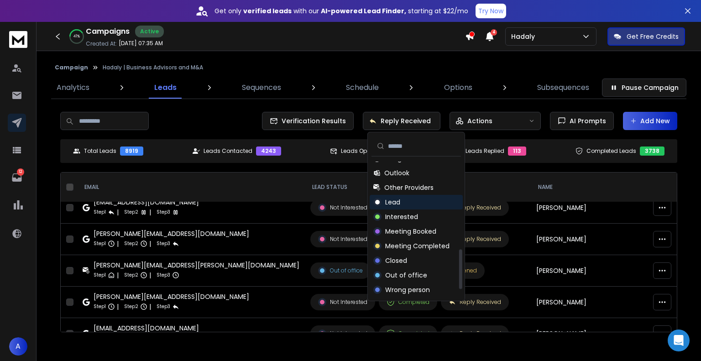
scroll to position [319, 0]
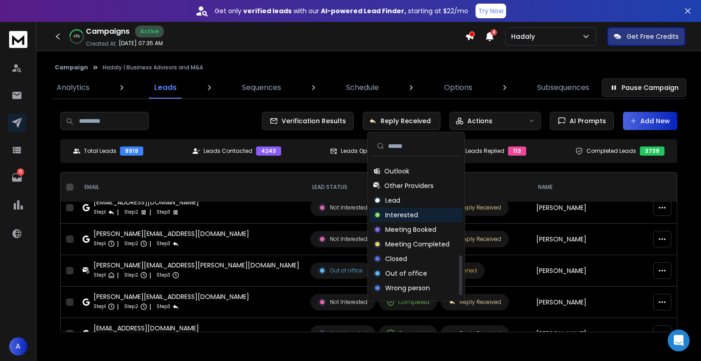
click at [427, 211] on div "Interested" at bounding box center [416, 215] width 93 height 15
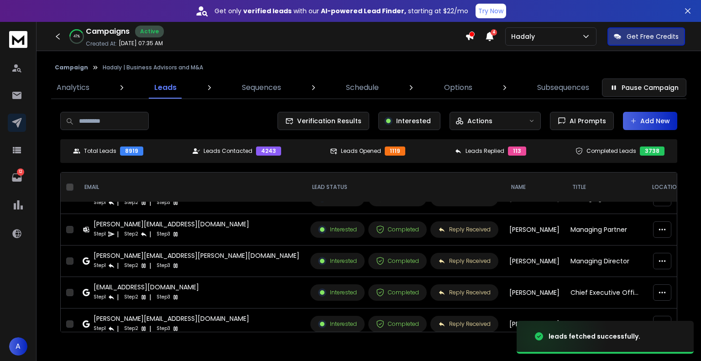
scroll to position [418, 0]
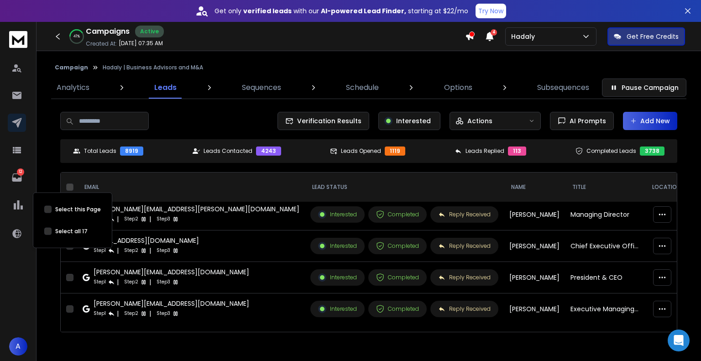
click at [69, 186] on button "Select this Page" at bounding box center [69, 186] width 7 height 7
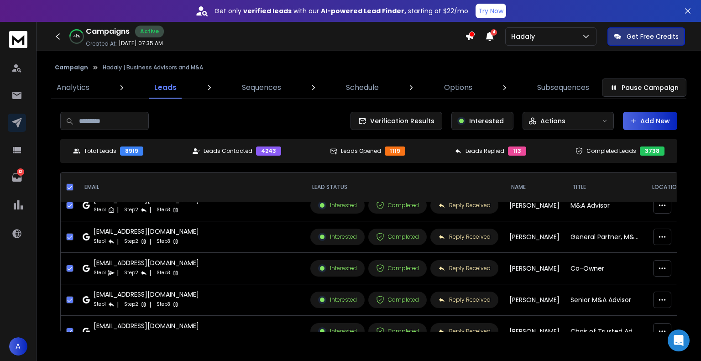
scroll to position [0, 0]
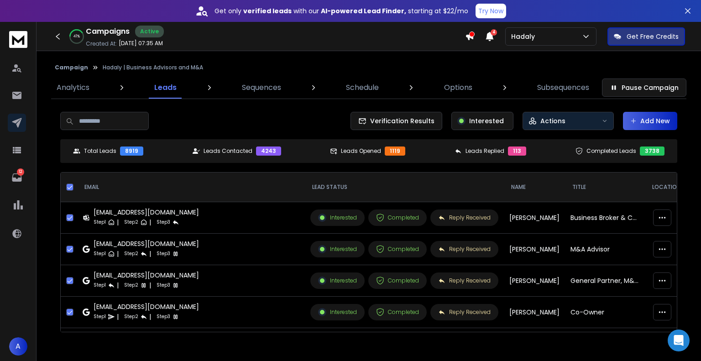
click at [559, 121] on p "Actions" at bounding box center [552, 120] width 25 height 9
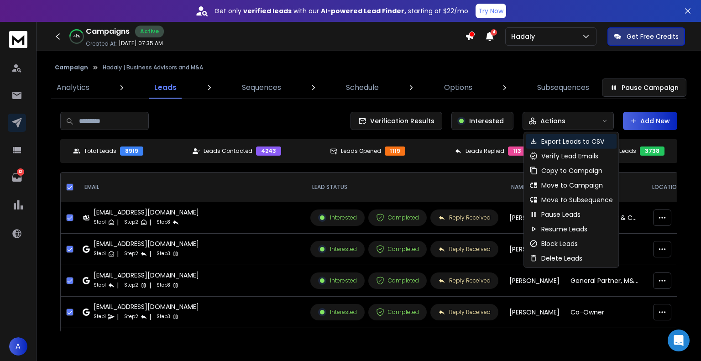
click at [559, 142] on p "Export Leads to CSV" at bounding box center [572, 141] width 63 height 9
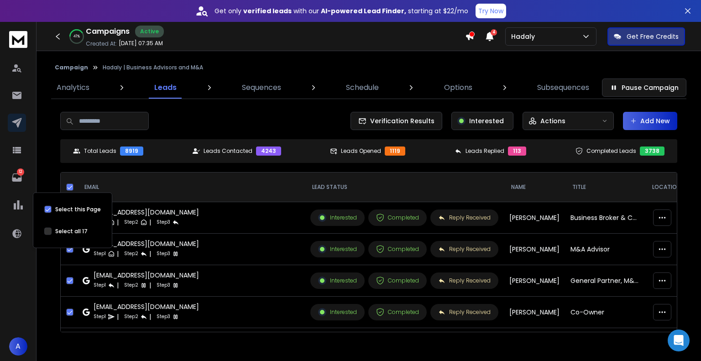
click at [75, 185] on div at bounding box center [71, 186] width 11 height 7
click at [72, 185] on button "Select this Page" at bounding box center [69, 186] width 7 height 7
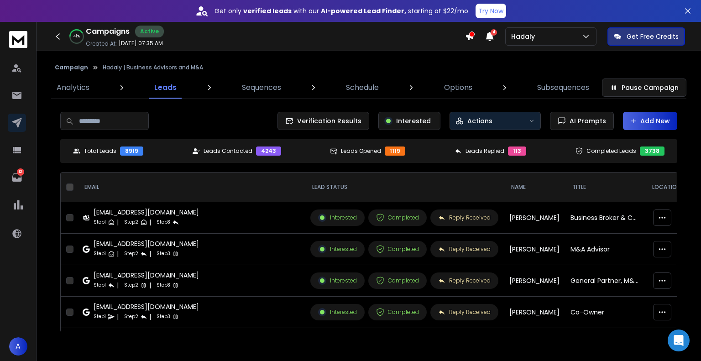
click at [515, 122] on div "Actions" at bounding box center [490, 120] width 69 height 9
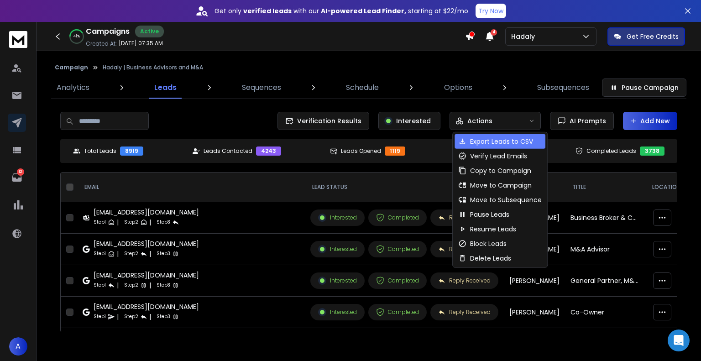
drag, startPoint x: 229, startPoint y: 123, endPoint x: 128, endPoint y: 118, distance: 100.5
click at [229, 122] on div "Verification Results Interested Actions AI Prompts Add New" at bounding box center [368, 121] width 617 height 18
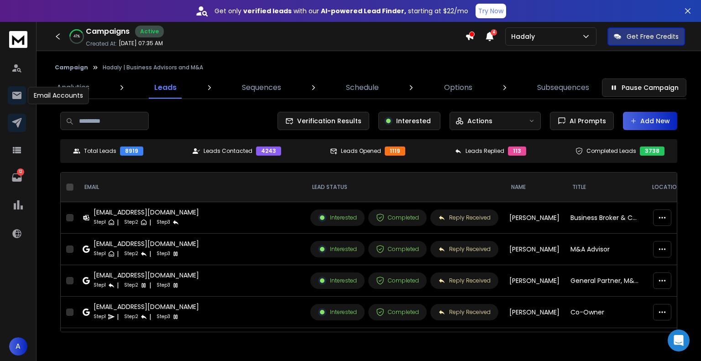
click at [9, 98] on link at bounding box center [17, 95] width 18 height 18
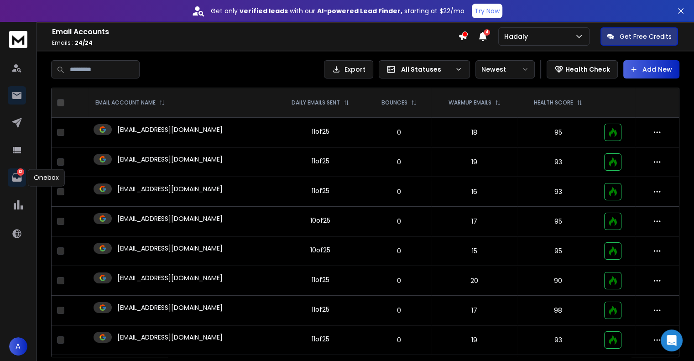
click at [22, 177] on link "12" at bounding box center [17, 177] width 18 height 18
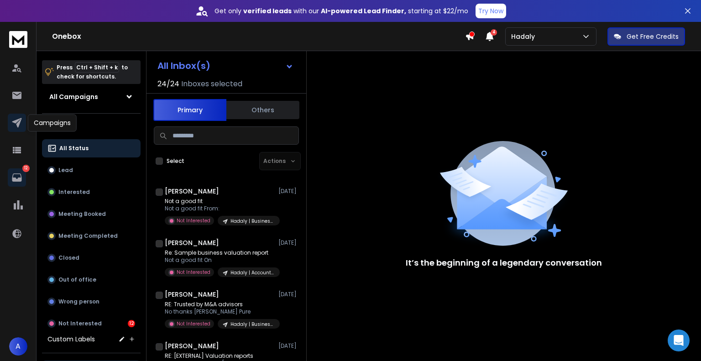
click at [18, 120] on icon at bounding box center [17, 123] width 10 height 10
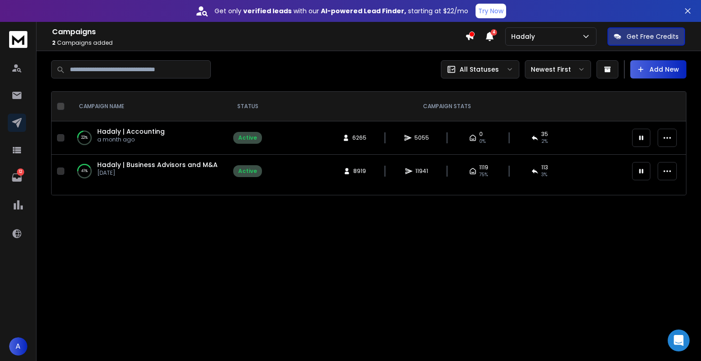
click at [161, 172] on p "[DATE]" at bounding box center [157, 172] width 120 height 7
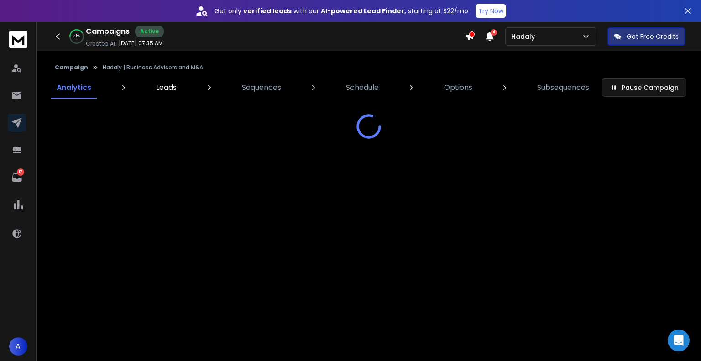
click at [175, 83] on p "Leads" at bounding box center [166, 87] width 21 height 11
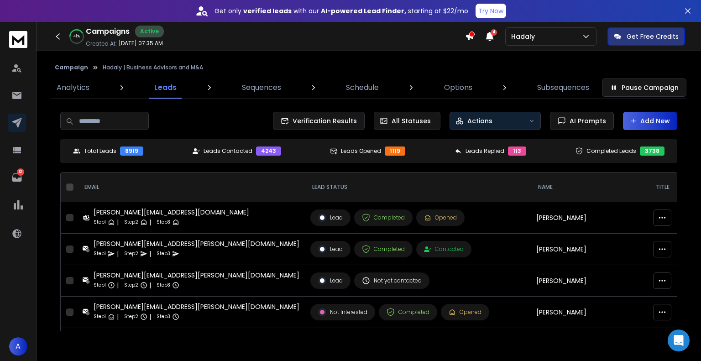
click at [458, 120] on icon "button" at bounding box center [460, 121] width 8 height 8
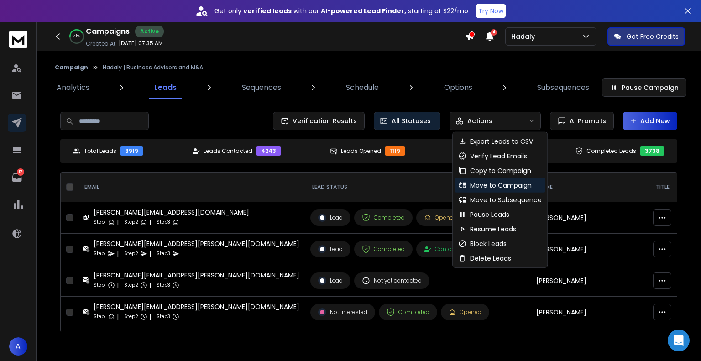
click at [411, 123] on p "All Statuses" at bounding box center [411, 120] width 39 height 9
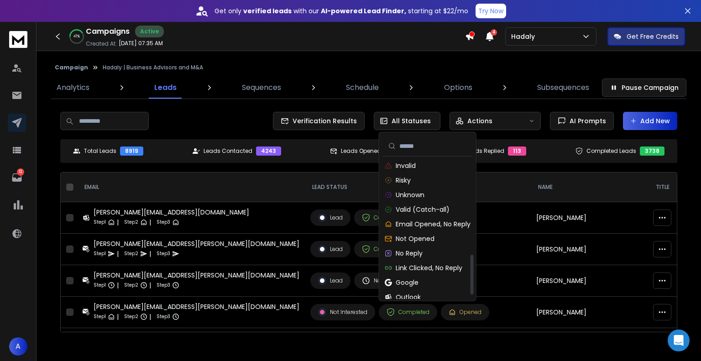
scroll to position [319, 0]
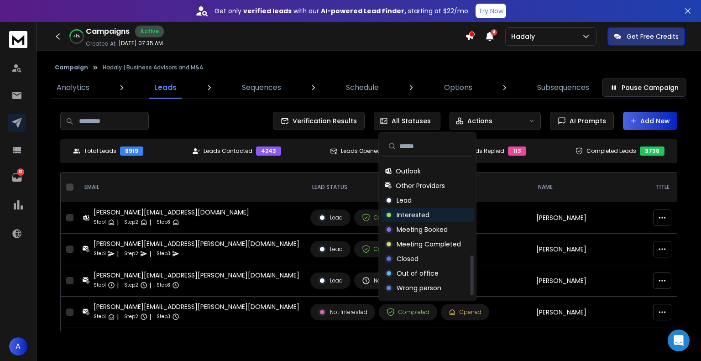
click at [421, 215] on p "Interested" at bounding box center [413, 214] width 33 height 9
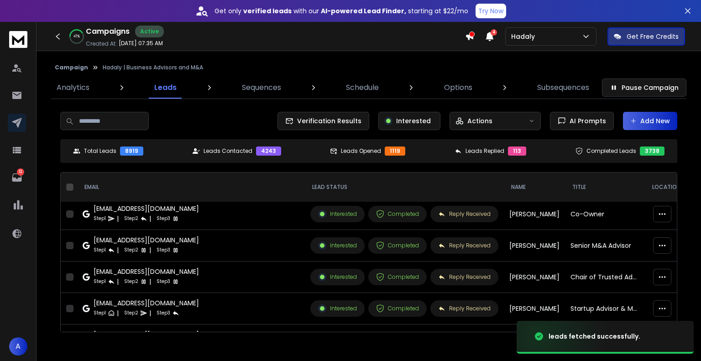
scroll to position [0, 0]
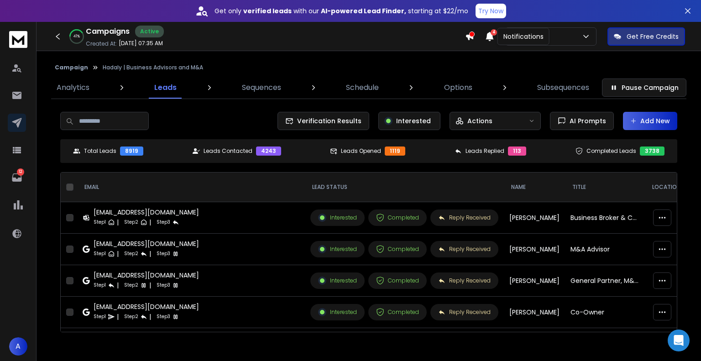
click at [489, 36] on icon at bounding box center [490, 35] width 8 height 9
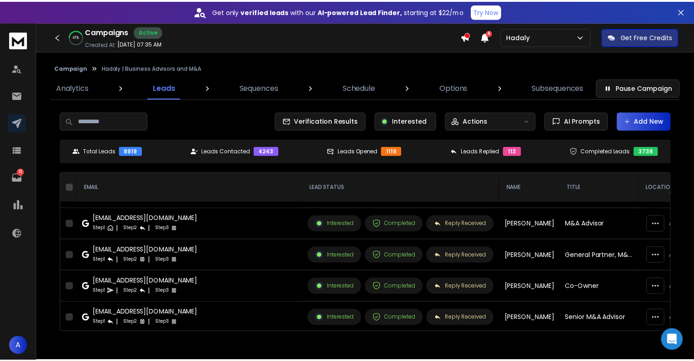
scroll to position [46, 0]
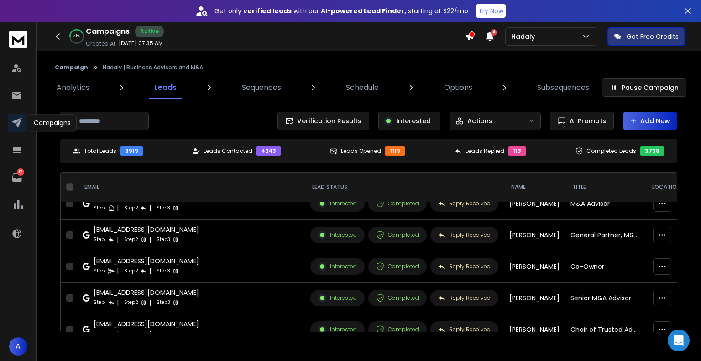
click at [19, 121] on icon at bounding box center [17, 123] width 10 height 10
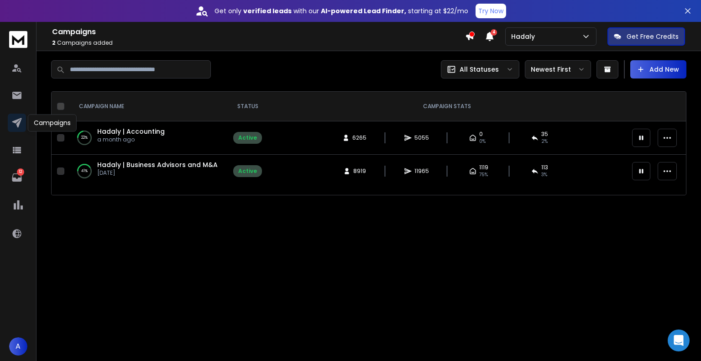
click at [173, 168] on span "Hadaly | Business Advisors and M&A" at bounding box center [157, 164] width 120 height 9
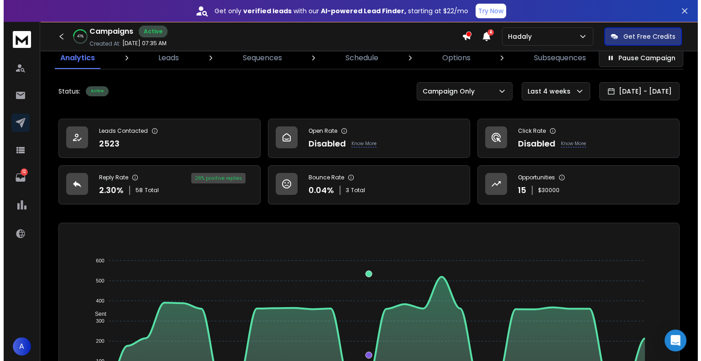
scroll to position [46, 0]
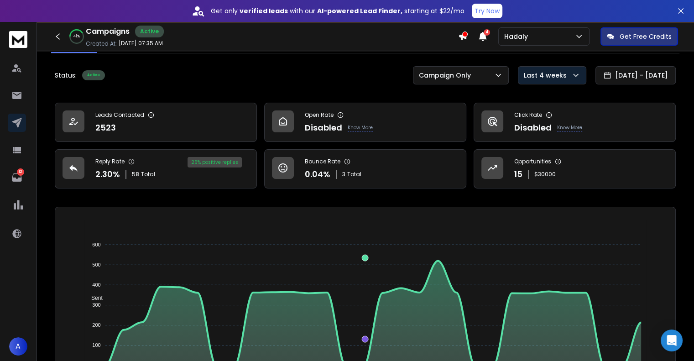
click at [524, 72] on p "Last 4 weeks" at bounding box center [547, 75] width 47 height 9
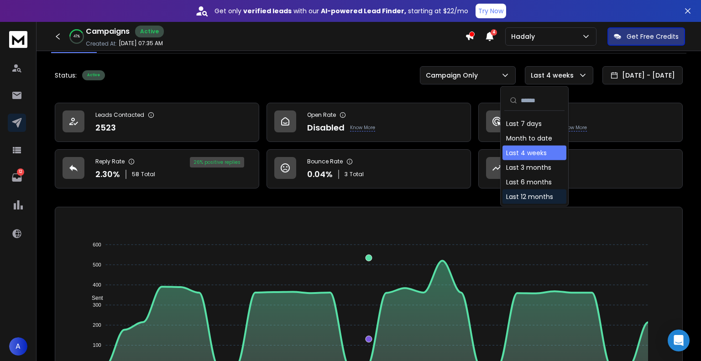
click at [524, 193] on div "Last 12 months" at bounding box center [529, 196] width 47 height 9
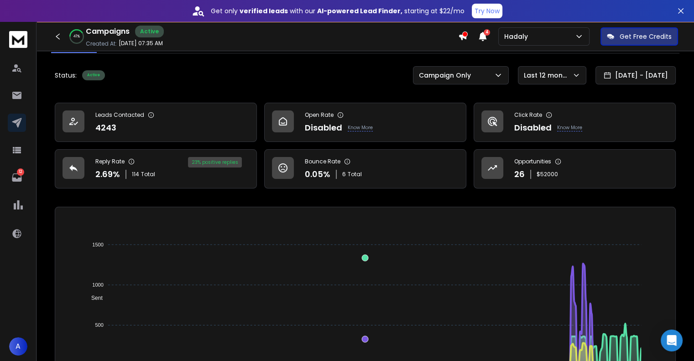
click at [568, 168] on link "Opportunities 26 $ 52000" at bounding box center [575, 168] width 202 height 39
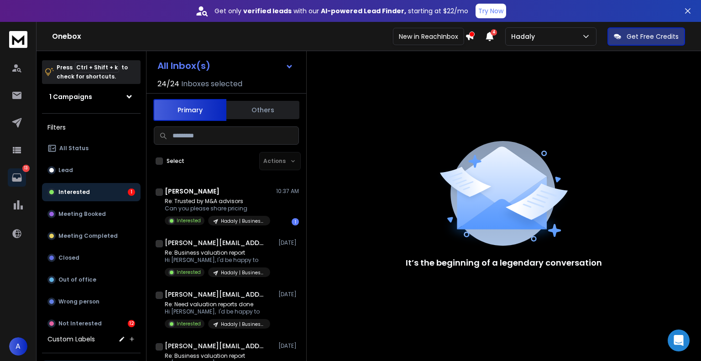
click at [469, 32] on icon at bounding box center [469, 36] width 9 height 9
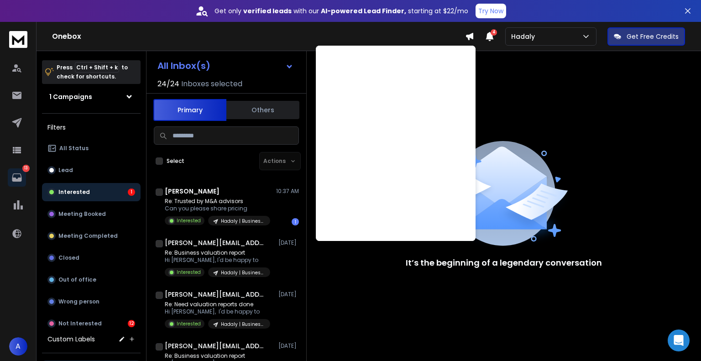
click at [371, 27] on div "Onebox 4 Hadaly Get Free Credits" at bounding box center [350, 36] width 701 height 29
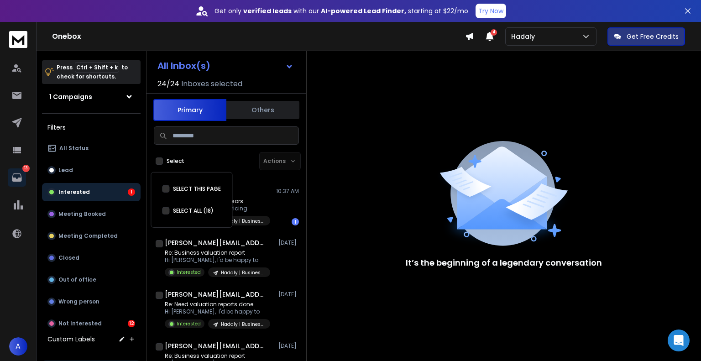
click at [166, 211] on button "SELECT THIS PAGE" at bounding box center [165, 210] width 7 height 7
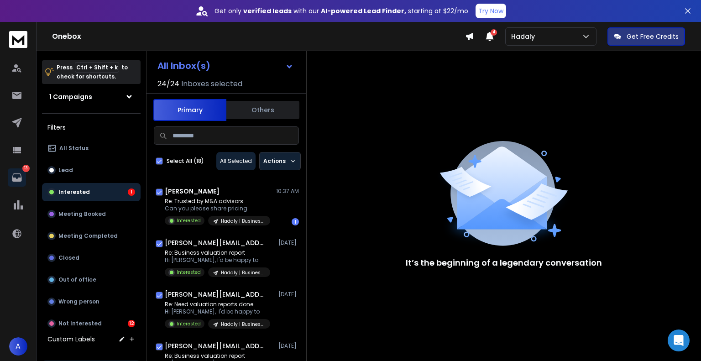
click at [272, 162] on p "Actions" at bounding box center [274, 160] width 22 height 7
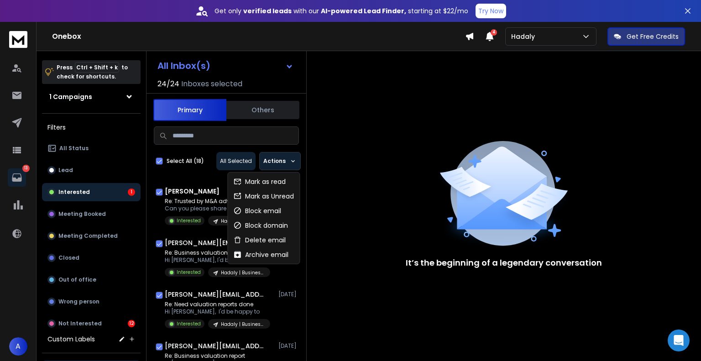
click at [286, 158] on button "Actions" at bounding box center [280, 161] width 42 height 18
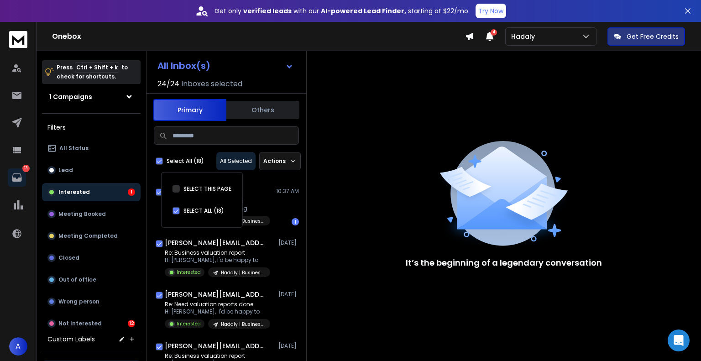
click at [162, 161] on button "SELECT THIS PAGE" at bounding box center [159, 160] width 7 height 7
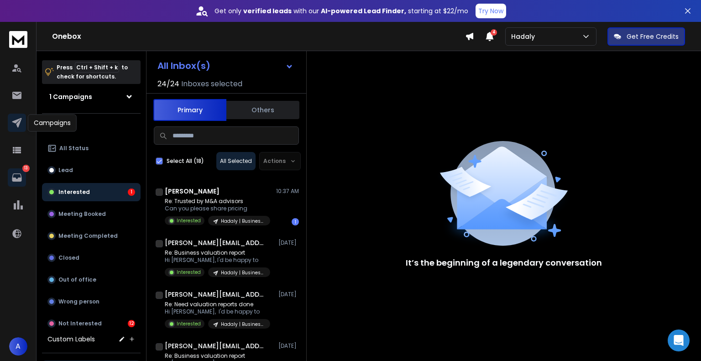
click at [14, 121] on icon at bounding box center [17, 123] width 10 height 10
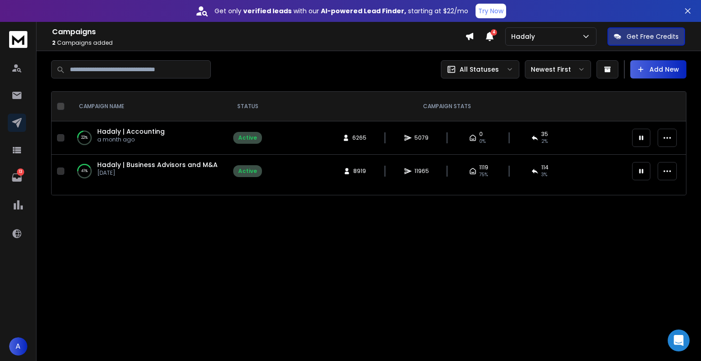
click at [170, 175] on p "[DATE]" at bounding box center [157, 172] width 120 height 7
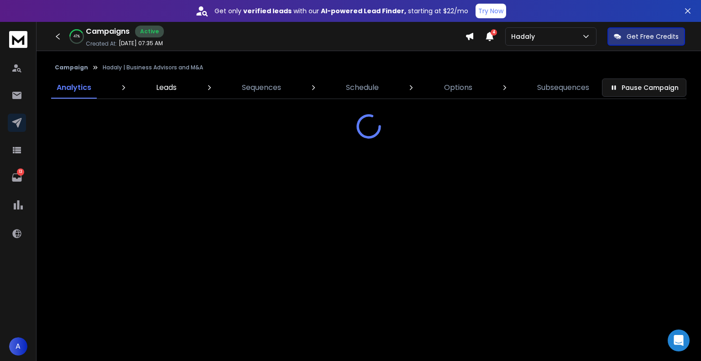
click at [172, 90] on p "Leads" at bounding box center [166, 87] width 21 height 11
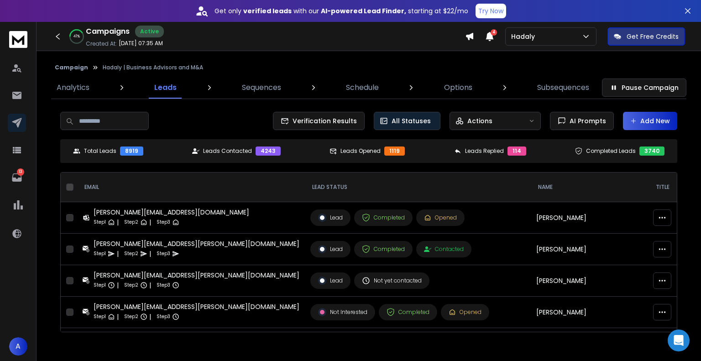
click at [411, 122] on p "All Statuses" at bounding box center [411, 120] width 39 height 9
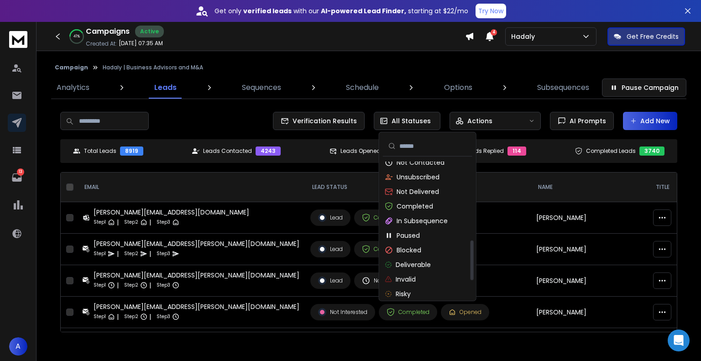
scroll to position [319, 0]
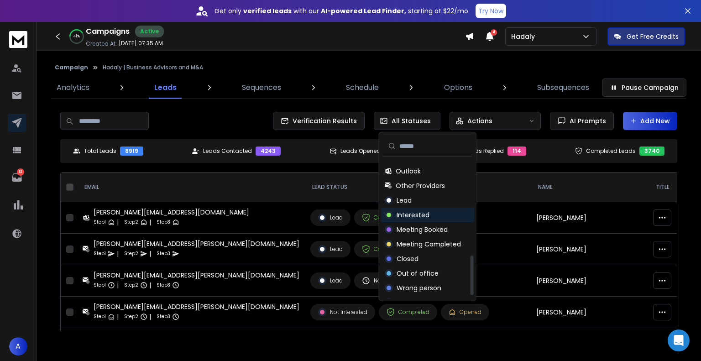
click at [418, 219] on p "Interested" at bounding box center [413, 214] width 33 height 9
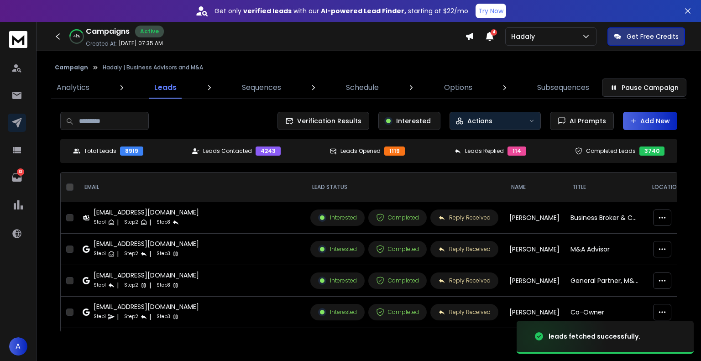
click at [499, 125] on div "Actions" at bounding box center [490, 120] width 69 height 9
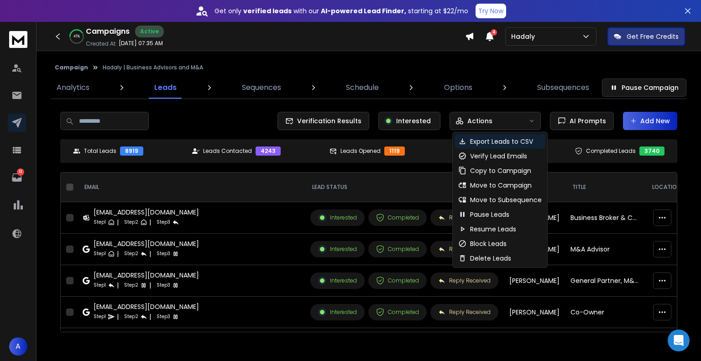
click at [491, 140] on p "Export Leads to CSV" at bounding box center [501, 141] width 63 height 9
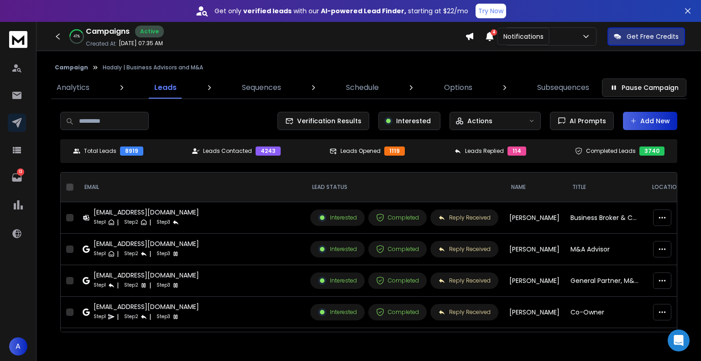
click at [489, 36] on icon at bounding box center [490, 35] width 8 height 9
click at [501, 122] on div "Actions" at bounding box center [490, 120] width 69 height 9
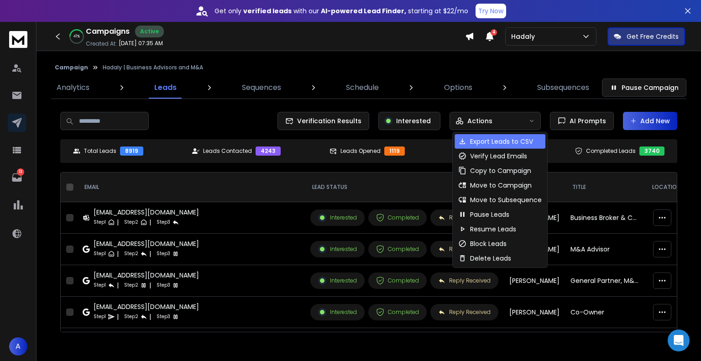
click at [568, 156] on div "Total Leads 8919 Leads Contacted 4243 Leads Opened 1119 Leads Replied 114 Compl…" at bounding box center [368, 151] width 617 height 24
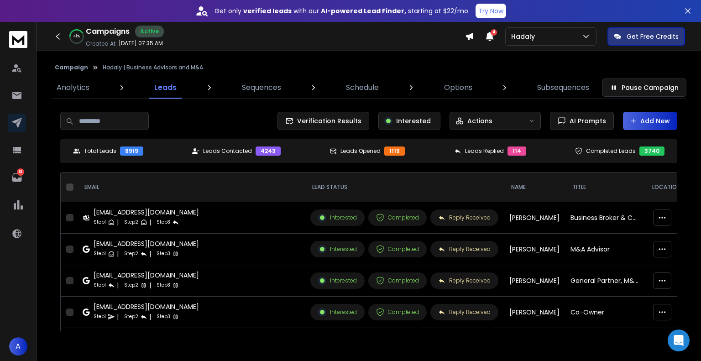
click at [199, 220] on div "Step 1 | Step 2 | Step 3" at bounding box center [146, 222] width 105 height 9
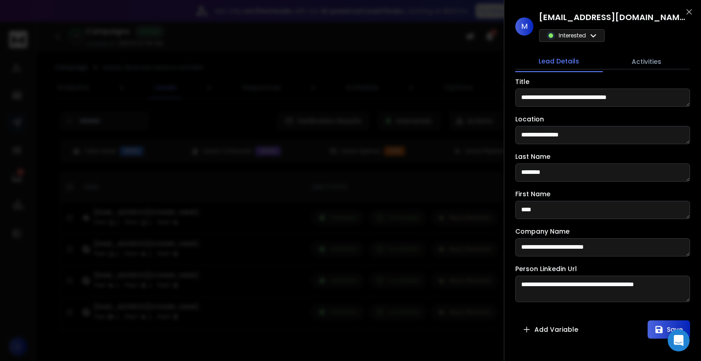
click at [653, 61] on button "Activities" at bounding box center [647, 62] width 88 height 20
click at [587, 68] on button "Lead Details" at bounding box center [559, 61] width 88 height 21
click at [636, 58] on button "Activities" at bounding box center [647, 62] width 88 height 20
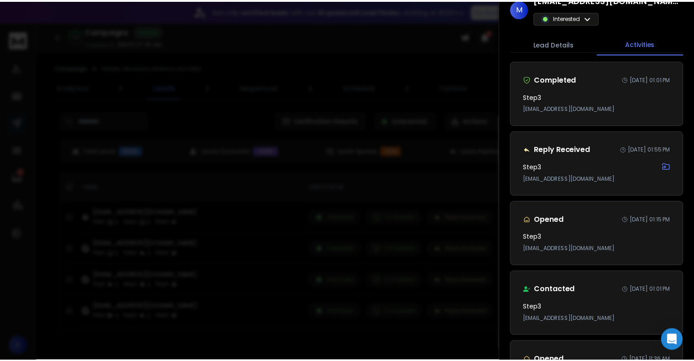
scroll to position [10, 0]
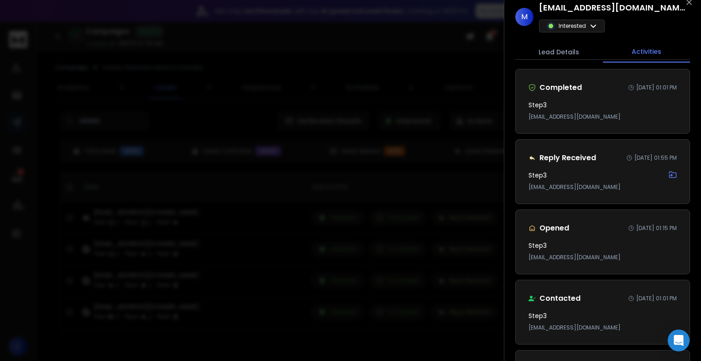
click at [577, 160] on div "Reply Received" at bounding box center [563, 157] width 68 height 11
click at [464, 60] on div at bounding box center [350, 180] width 701 height 361
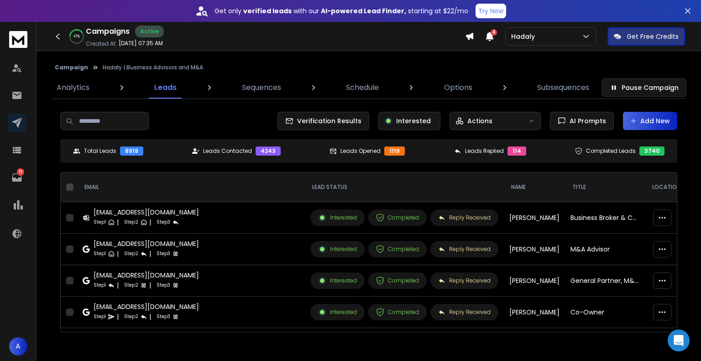
click at [198, 208] on div "[EMAIL_ADDRESS][DOMAIN_NAME]" at bounding box center [146, 212] width 105 height 9
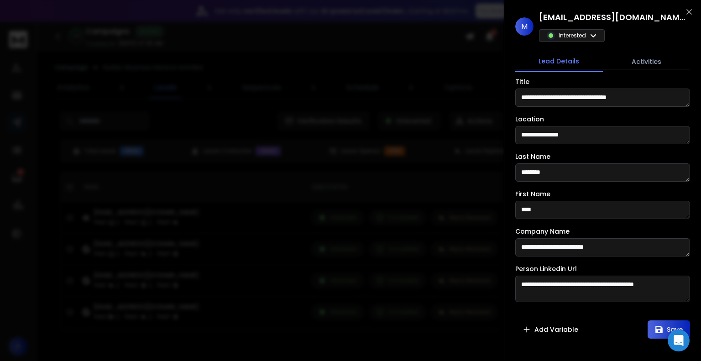
click at [198, 207] on div at bounding box center [350, 180] width 701 height 361
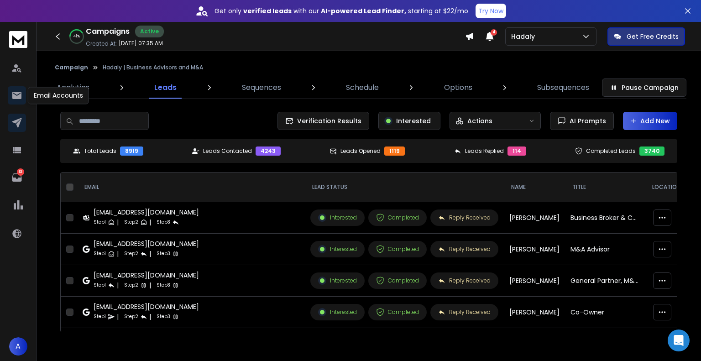
click at [13, 88] on link at bounding box center [17, 95] width 18 height 18
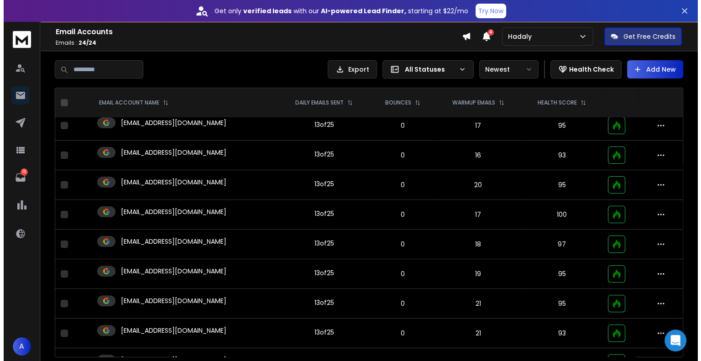
scroll to position [66, 0]
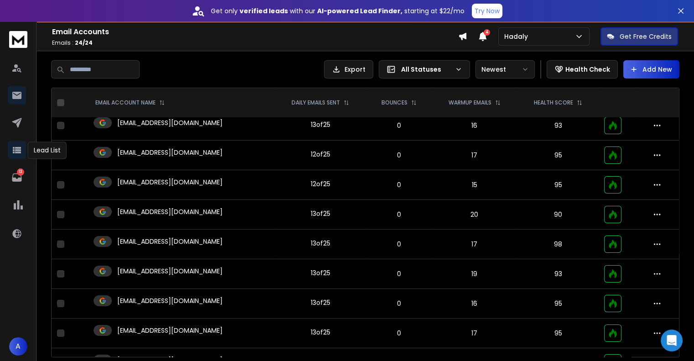
click at [17, 147] on icon at bounding box center [17, 150] width 8 height 6
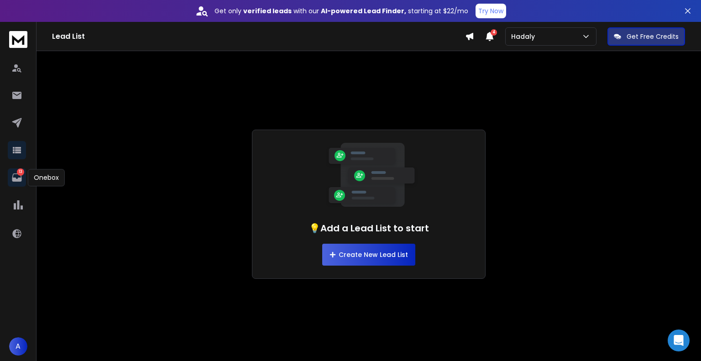
click at [13, 178] on icon at bounding box center [17, 177] width 10 height 8
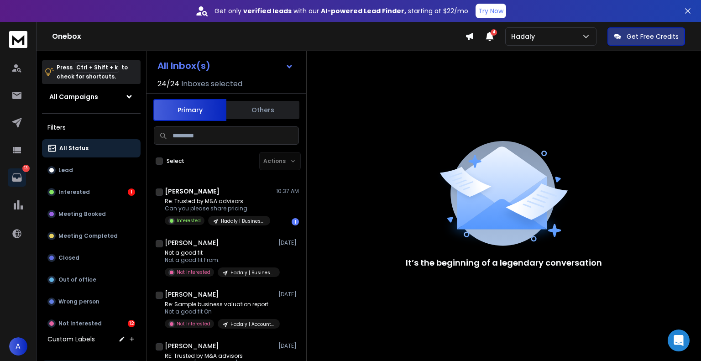
click at [92, 190] on button "Interested 1" at bounding box center [91, 192] width 99 height 18
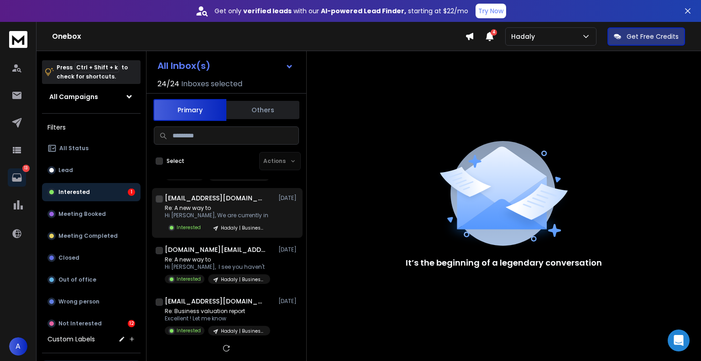
scroll to position [861, 0]
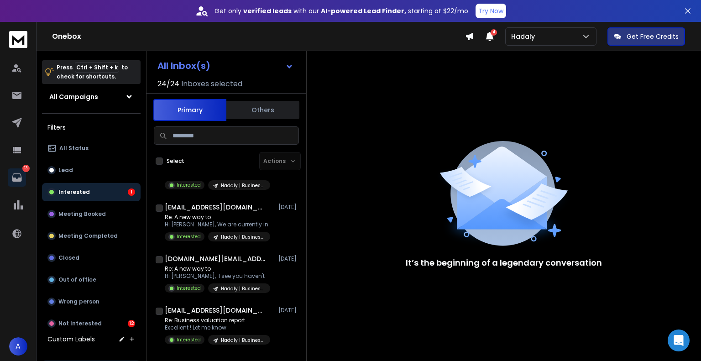
click at [283, 164] on div "Actions" at bounding box center [280, 161] width 42 height 18
click at [156, 160] on button "SELECT THIS PAGE" at bounding box center [159, 160] width 7 height 7
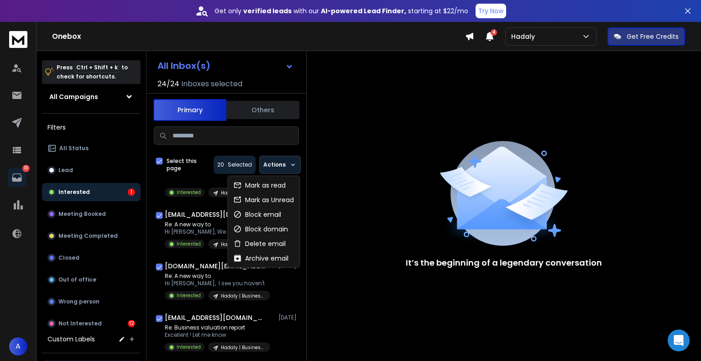
click at [288, 160] on button "Actions" at bounding box center [280, 165] width 42 height 18
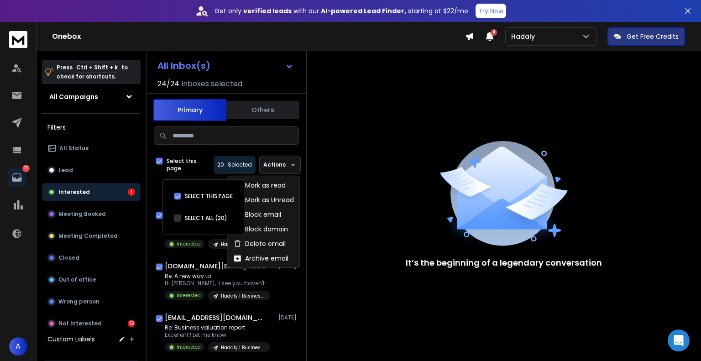
click at [159, 162] on button "SELECT THIS PAGE" at bounding box center [159, 160] width 7 height 7
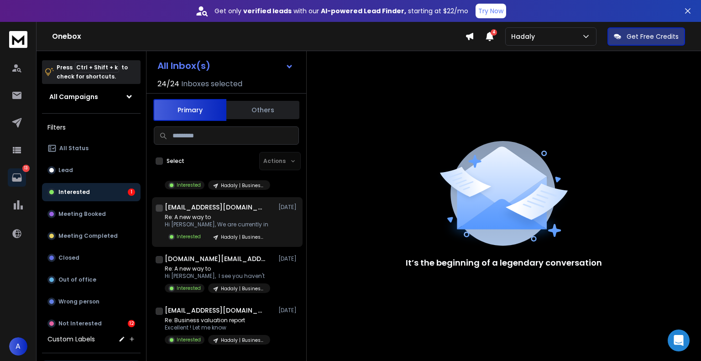
click at [239, 209] on div "[EMAIL_ADDRESS][DOMAIN_NAME] [DATE]" at bounding box center [232, 207] width 134 height 9
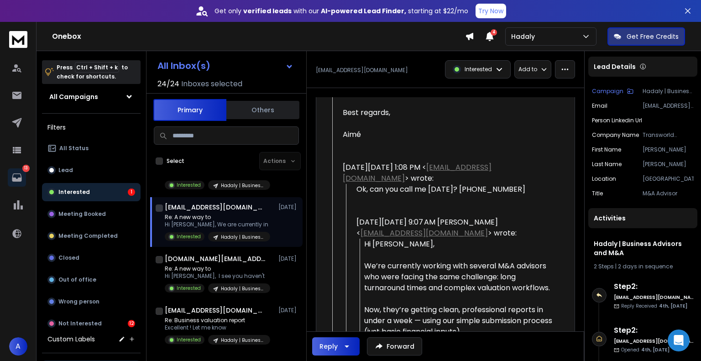
scroll to position [274, 0]
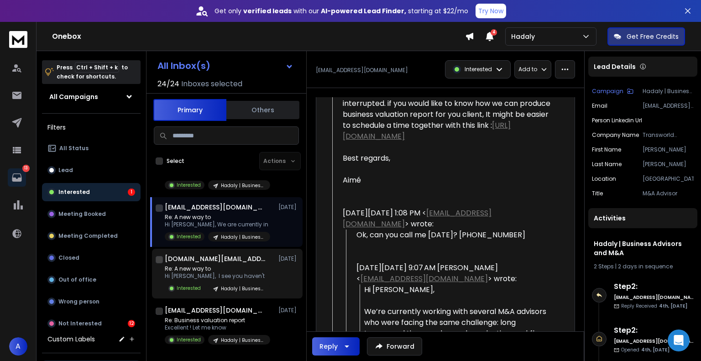
click at [217, 265] on p "Re: A new way to" at bounding box center [217, 268] width 105 height 7
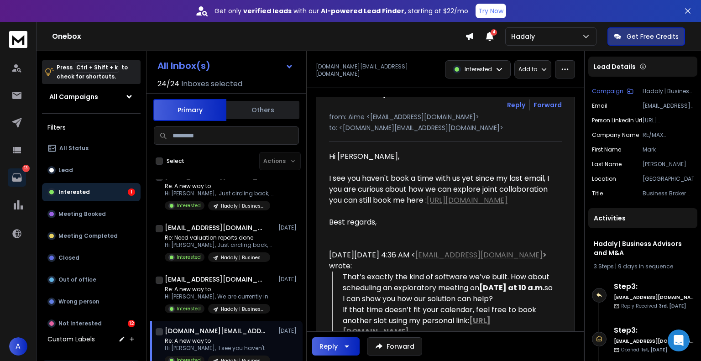
scroll to position [861, 0]
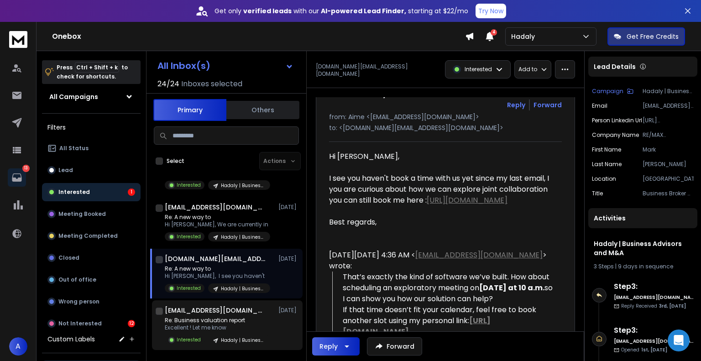
click at [221, 318] on p "Re: Business valuation report" at bounding box center [217, 320] width 105 height 7
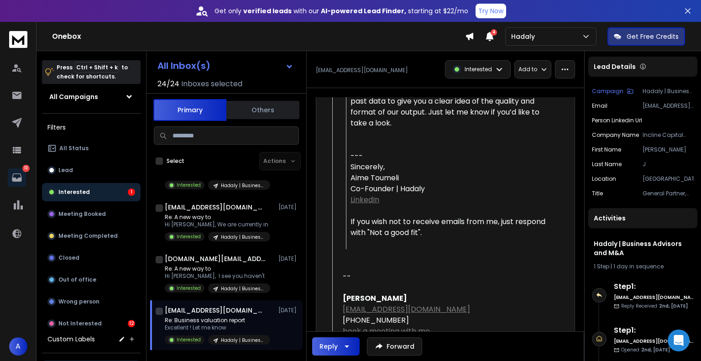
scroll to position [544, 0]
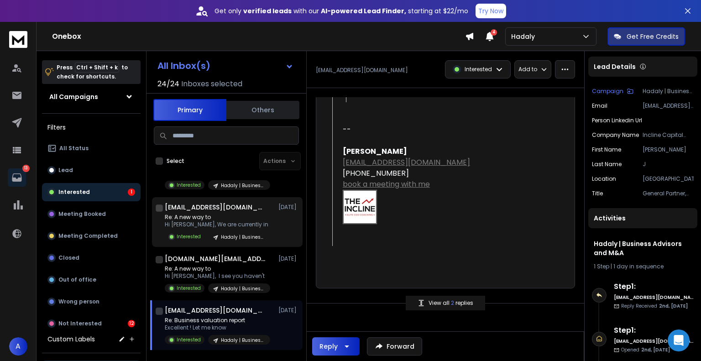
click at [204, 217] on p "Re: A new way to" at bounding box center [217, 217] width 105 height 7
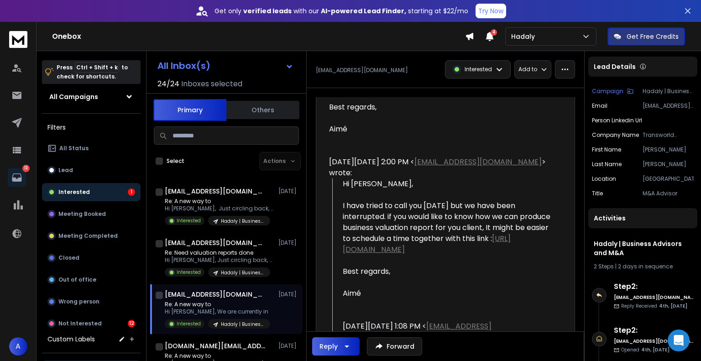
scroll to position [770, 0]
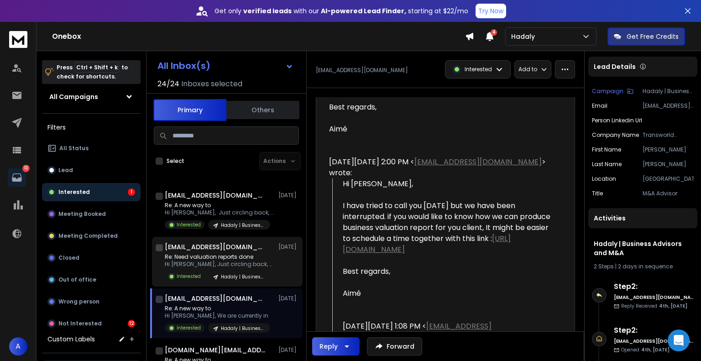
click at [222, 257] on p "Re: Need valuation reports done" at bounding box center [220, 256] width 110 height 7
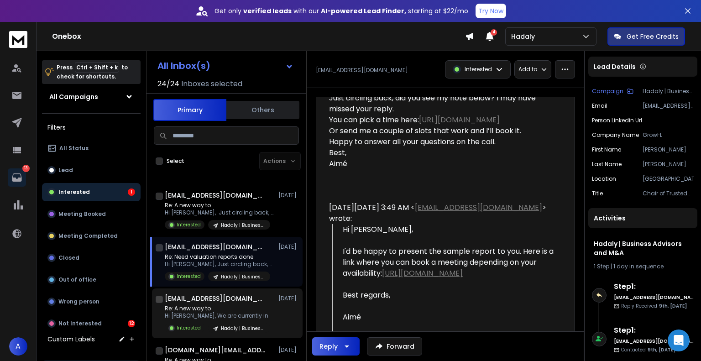
scroll to position [724, 0]
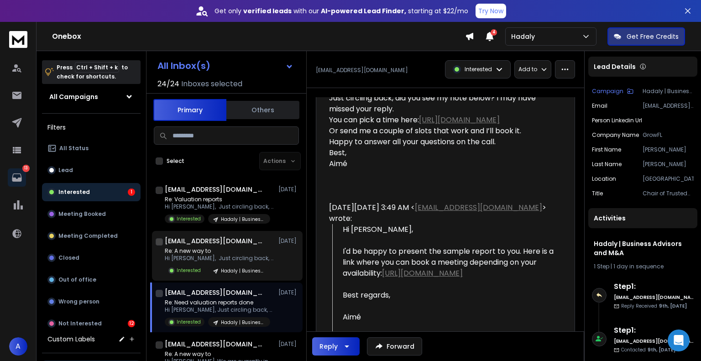
click at [222, 246] on div "[EMAIL_ADDRESS][DOMAIN_NAME] [DATE] Re: A new way to Hi [PERSON_NAME], Just cir…" at bounding box center [232, 255] width 134 height 39
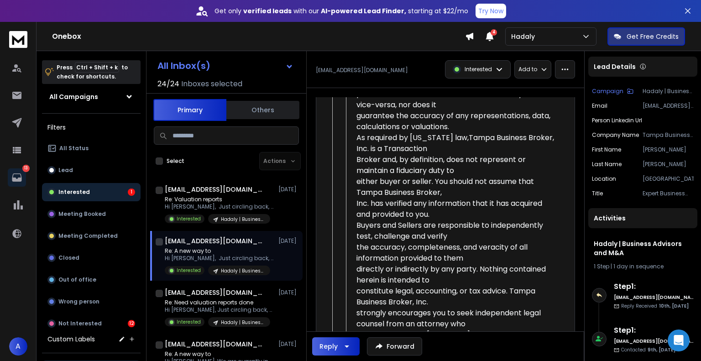
scroll to position [758, 0]
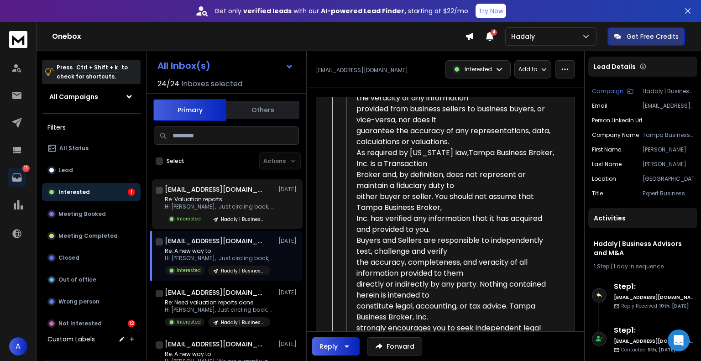
click at [213, 191] on h1 "[EMAIL_ADDRESS][DOMAIN_NAME]" at bounding box center [215, 189] width 100 height 9
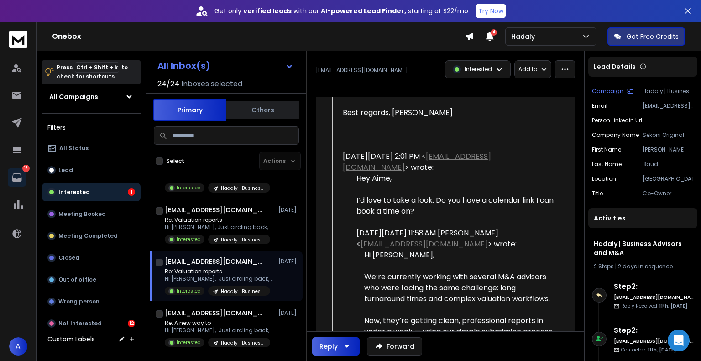
scroll to position [633, 0]
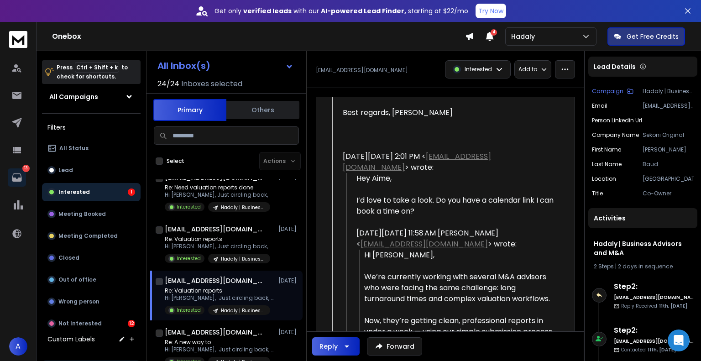
click at [219, 286] on div "[EMAIL_ADDRESS][DOMAIN_NAME] [DATE] Re: Valuation reports Hi [PERSON_NAME], Jus…" at bounding box center [232, 295] width 134 height 39
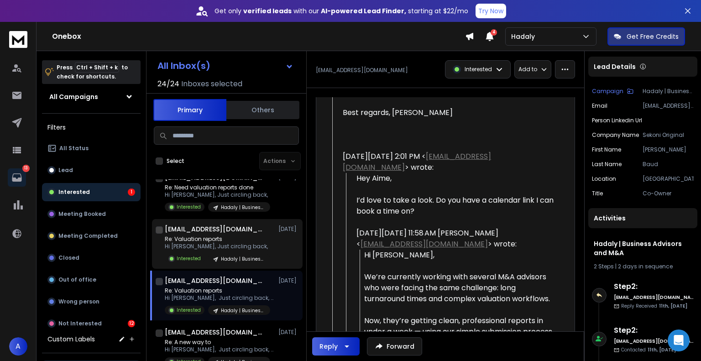
click at [227, 234] on div "[EMAIL_ADDRESS][DOMAIN_NAME] [DATE] Re: Valuation reports Hi [PERSON_NAME], Jus…" at bounding box center [232, 244] width 134 height 39
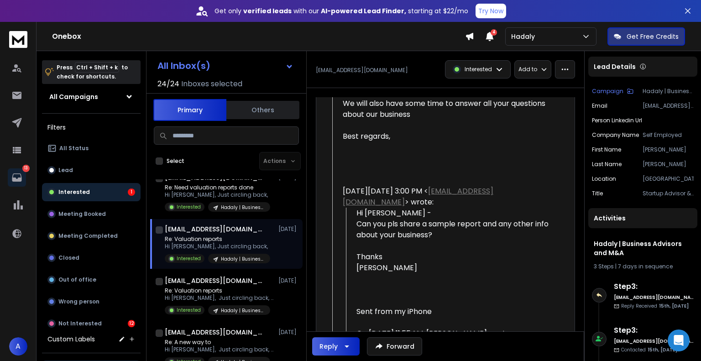
scroll to position [587, 0]
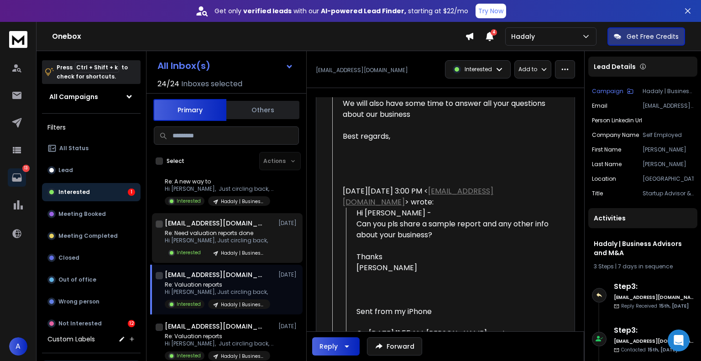
click at [229, 227] on h1 "[EMAIL_ADDRESS][DOMAIN_NAME]" at bounding box center [215, 223] width 100 height 9
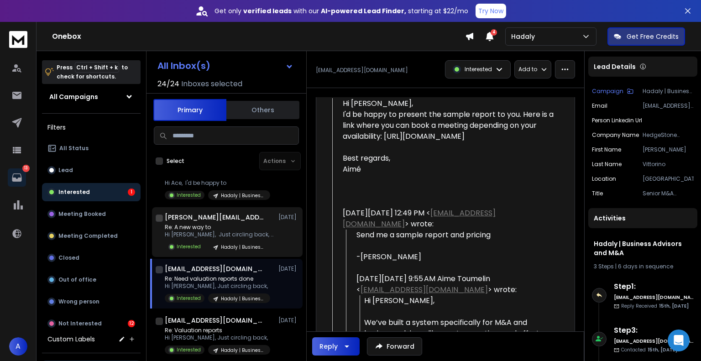
scroll to position [496, 0]
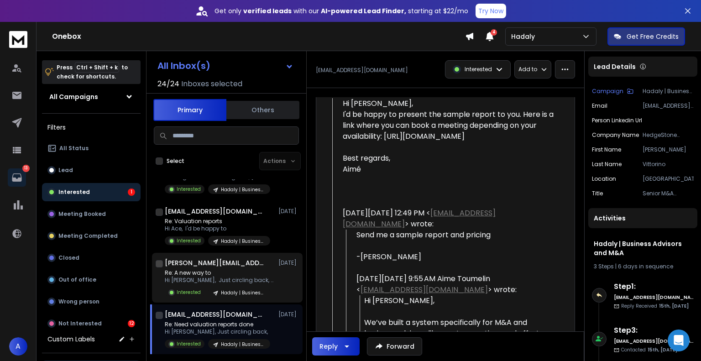
click at [218, 262] on h1 "[PERSON_NAME][EMAIL_ADDRESS][PERSON_NAME][DOMAIN_NAME]" at bounding box center [215, 262] width 100 height 9
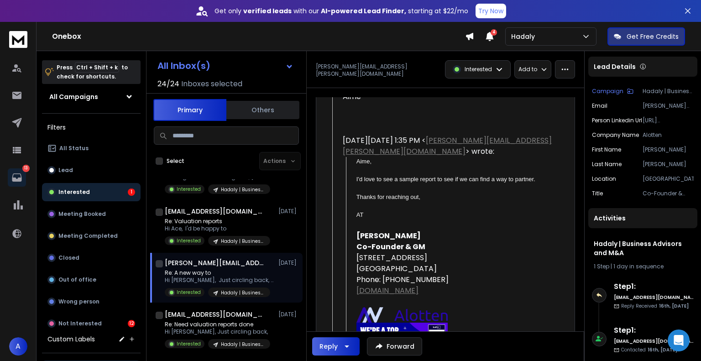
scroll to position [411, 0]
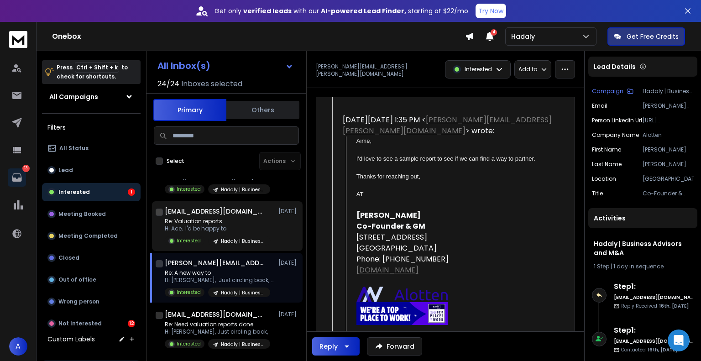
click at [192, 225] on p "Hi Ace, I'd be happy to" at bounding box center [217, 228] width 105 height 7
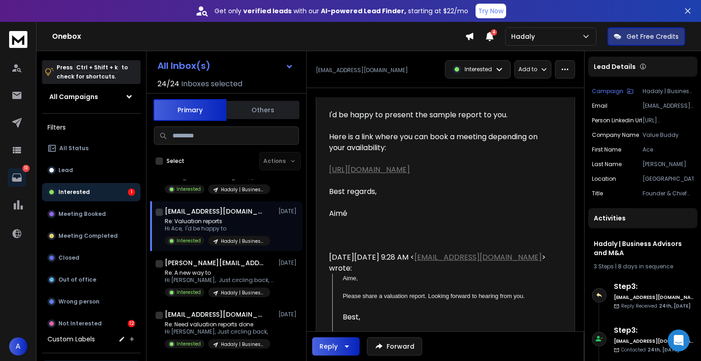
scroll to position [137, 0]
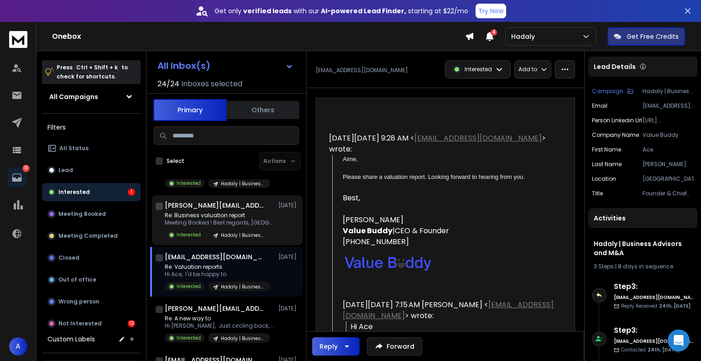
scroll to position [404, 0]
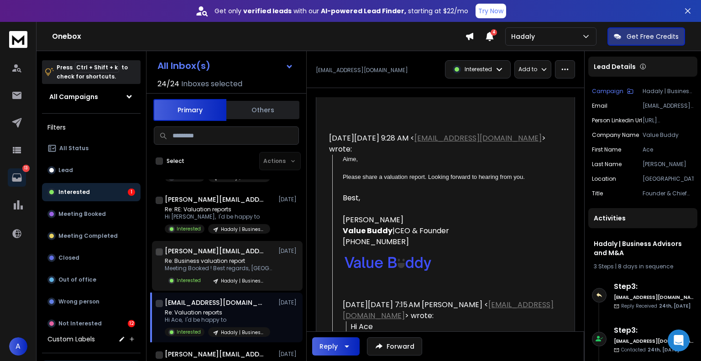
click at [220, 257] on p "Re: Business valuation report" at bounding box center [220, 260] width 110 height 7
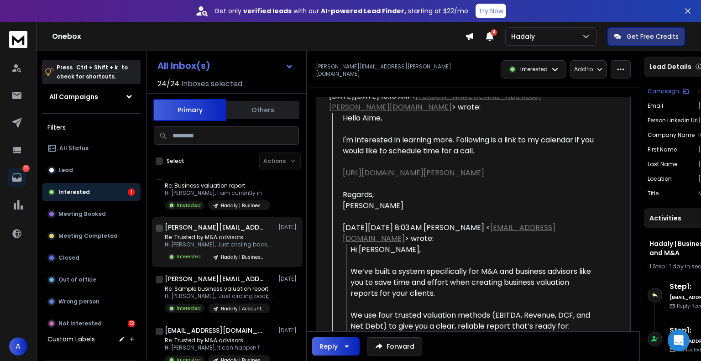
scroll to position [131, 0]
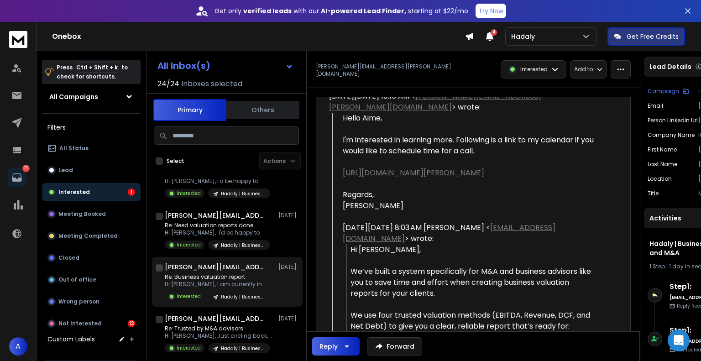
click at [232, 275] on p "Re: Business valuation report" at bounding box center [217, 276] width 105 height 7
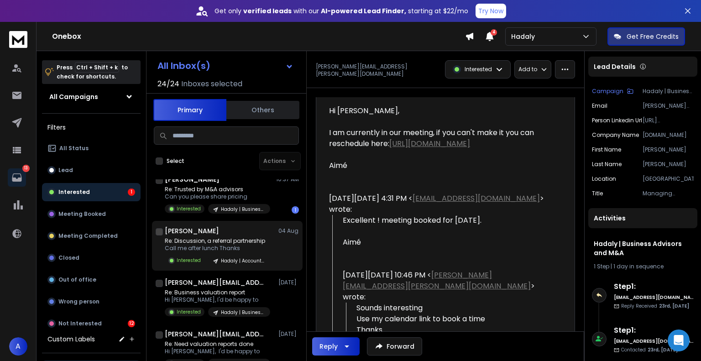
scroll to position [0, 0]
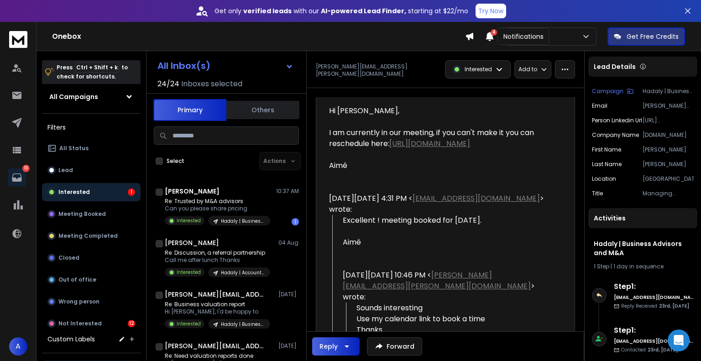
click at [491, 35] on icon at bounding box center [490, 35] width 8 height 9
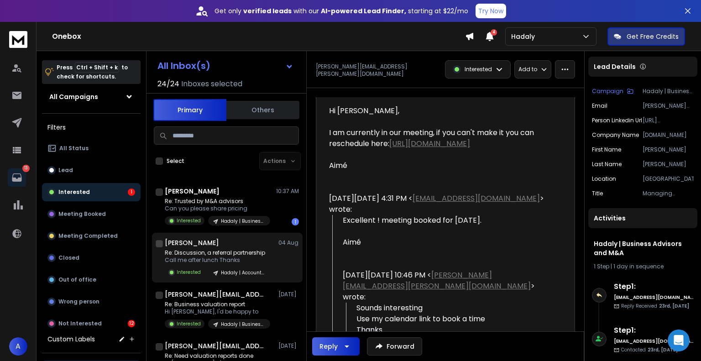
click at [157, 244] on button "button" at bounding box center [159, 243] width 7 height 7
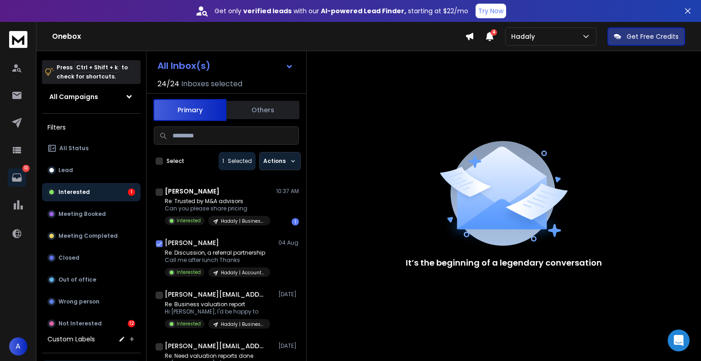
click at [283, 160] on p "Actions" at bounding box center [274, 160] width 22 height 7
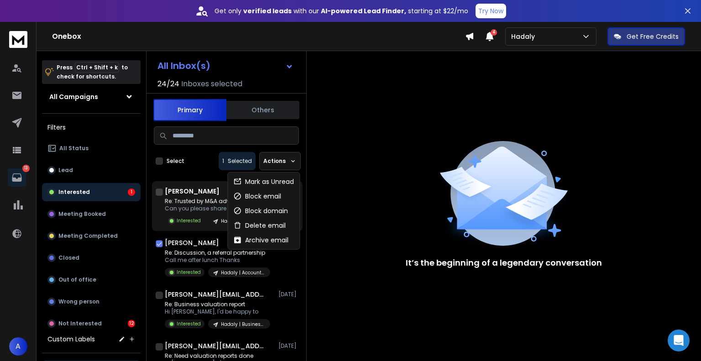
click at [190, 198] on p "Re: Trusted by M&A advisors" at bounding box center [217, 201] width 105 height 7
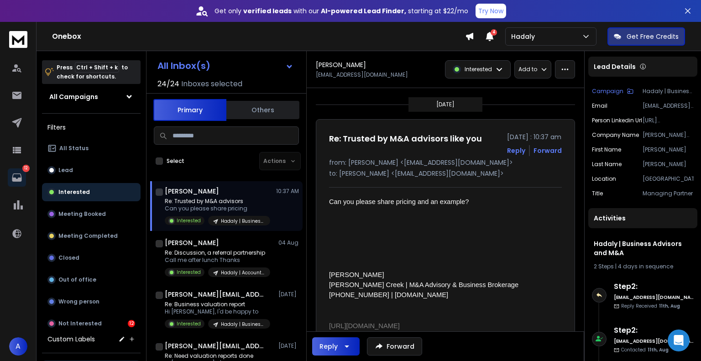
drag, startPoint x: 244, startPoint y: 193, endPoint x: 157, endPoint y: 191, distance: 87.2
click at [156, 192] on button "button" at bounding box center [159, 192] width 7 height 7
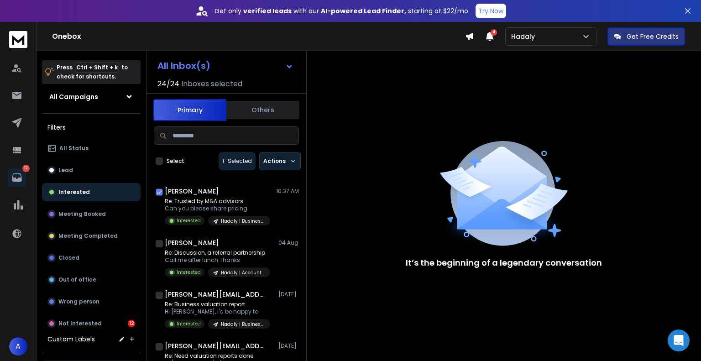
click at [274, 158] on p "Actions" at bounding box center [274, 160] width 22 height 7
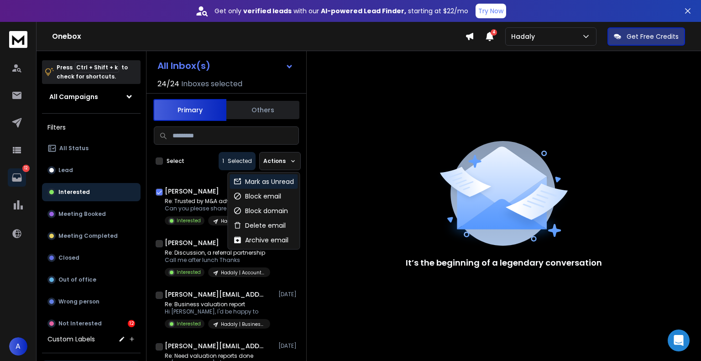
click at [269, 182] on div "Mark as Unread" at bounding box center [263, 181] width 61 height 9
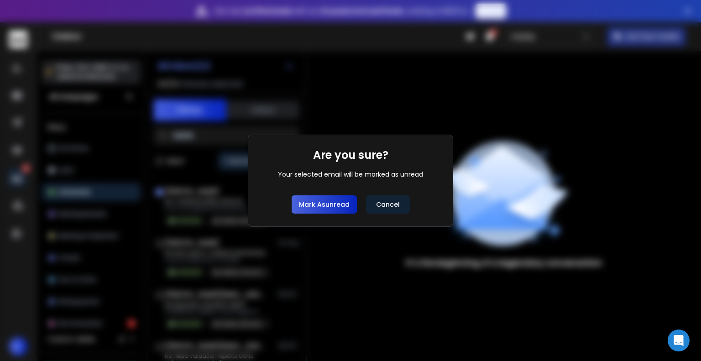
click at [331, 199] on button "Mark as unread" at bounding box center [324, 204] width 65 height 18
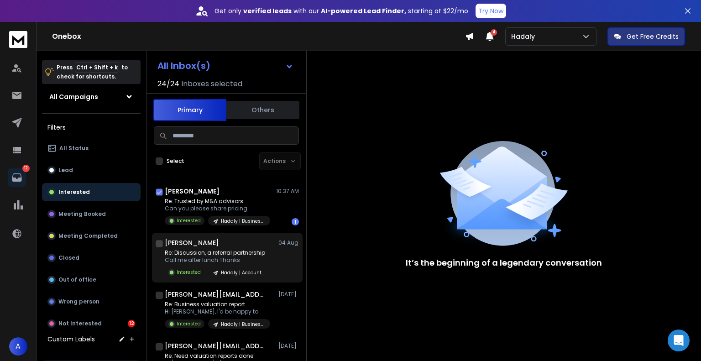
click at [230, 256] on p "Re: Discussion, a referral partnership" at bounding box center [217, 252] width 105 height 7
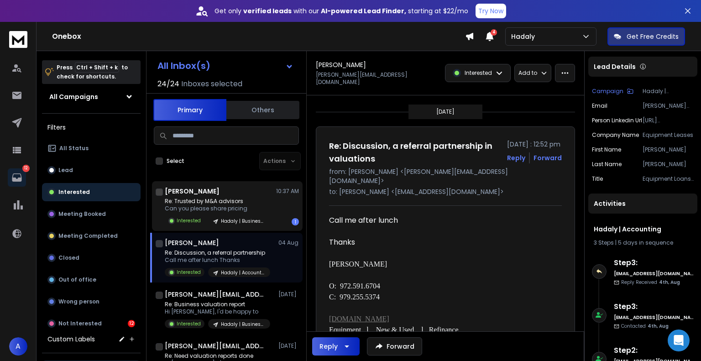
click at [162, 193] on div "John Marsh 10:37 AM Re: Trusted by M&A advisors Can you please share pricing In…" at bounding box center [227, 206] width 151 height 50
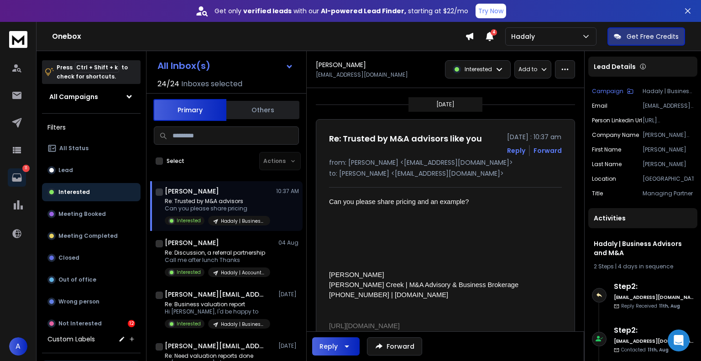
click at [161, 193] on button "button" at bounding box center [159, 192] width 7 height 7
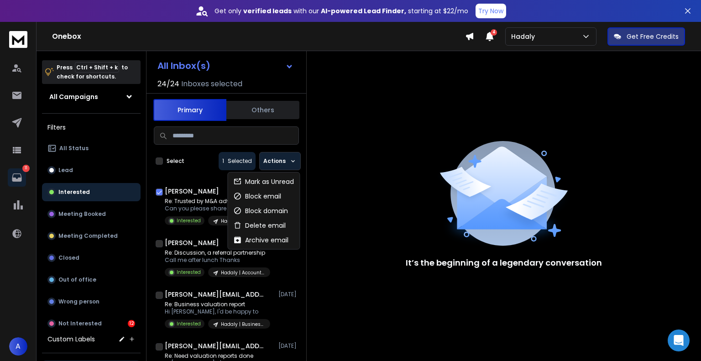
click at [275, 160] on p "Actions" at bounding box center [274, 160] width 22 height 7
click at [273, 177] on div "Mark as Unread" at bounding box center [263, 181] width 61 height 9
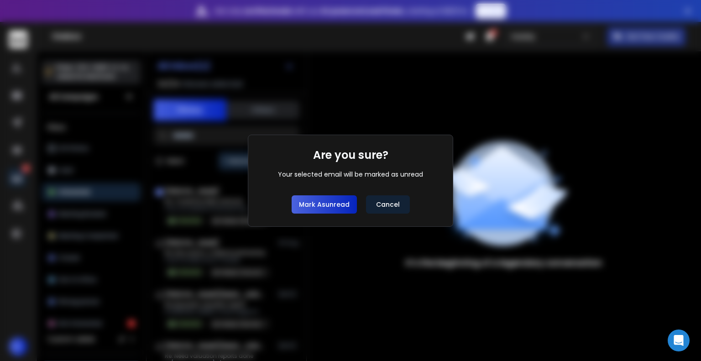
click at [313, 202] on p "Mark as unread" at bounding box center [324, 204] width 51 height 9
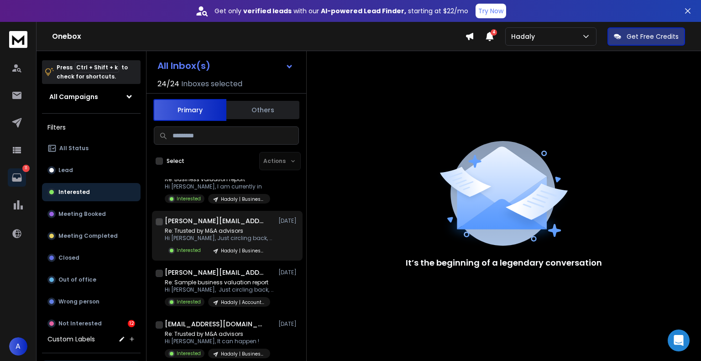
scroll to position [319, 0]
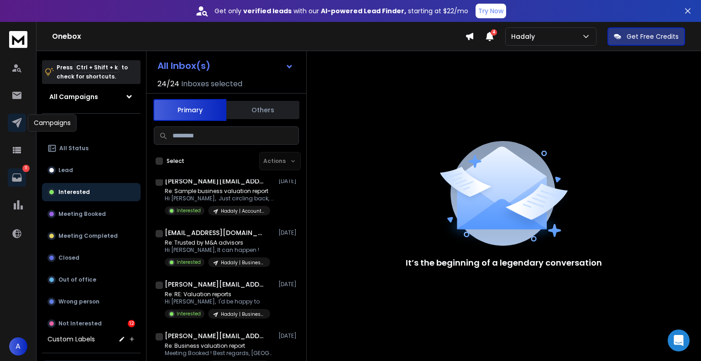
click at [21, 122] on icon at bounding box center [16, 122] width 11 height 11
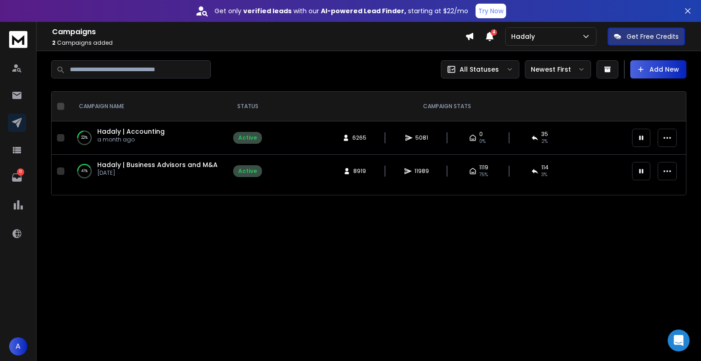
click at [178, 139] on div "22 % Hadaly | Accounting a month ago" at bounding box center [147, 138] width 141 height 22
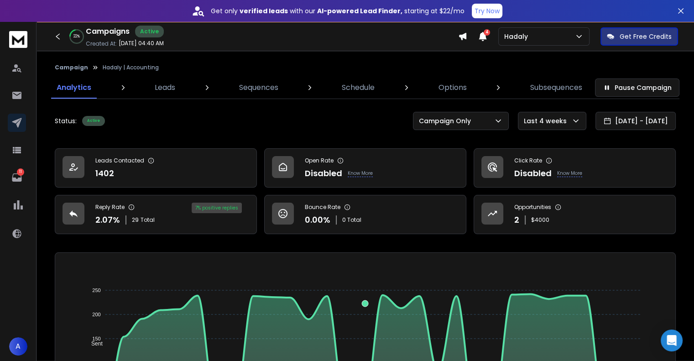
click at [552, 219] on div "2 $ 4000" at bounding box center [537, 220] width 47 height 13
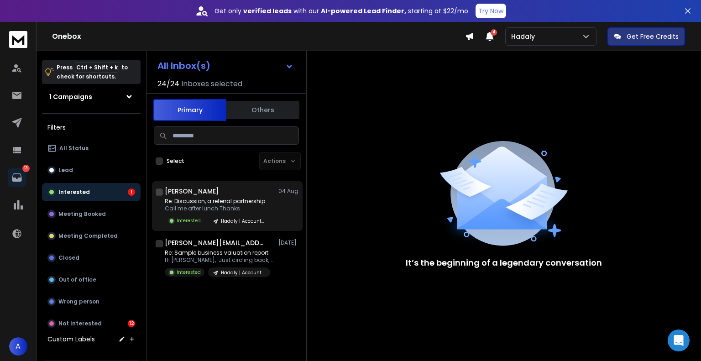
click at [226, 205] on p "Call me after lunch Thanks" at bounding box center [217, 208] width 105 height 7
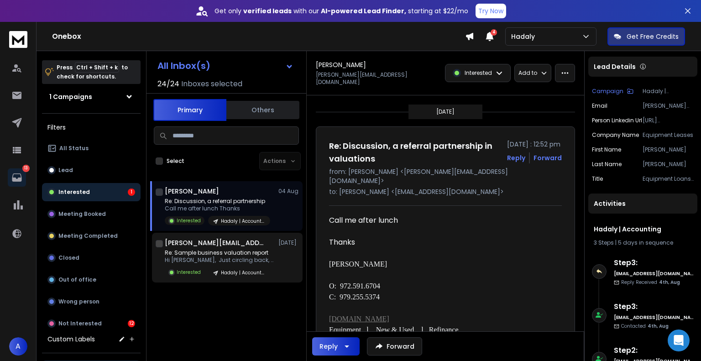
click at [225, 244] on div "byron@cfoaf.com 29 Jul" at bounding box center [232, 242] width 134 height 9
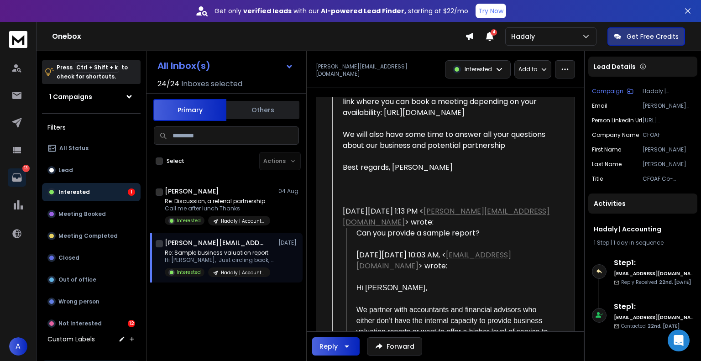
scroll to position [365, 0]
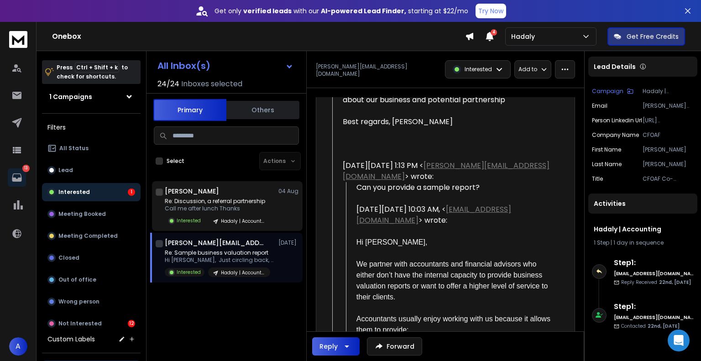
click at [242, 193] on div "Dave Rothell 04 Aug" at bounding box center [232, 191] width 134 height 9
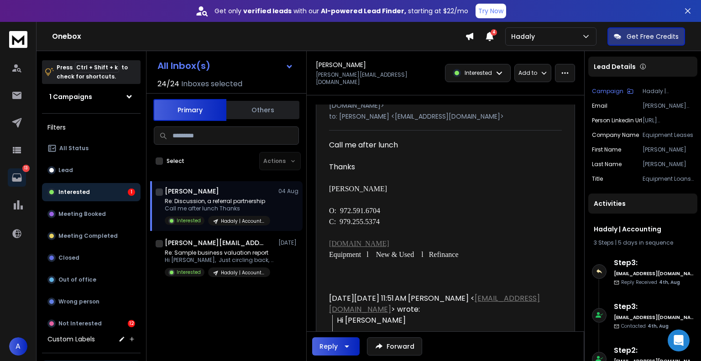
scroll to position [0, 0]
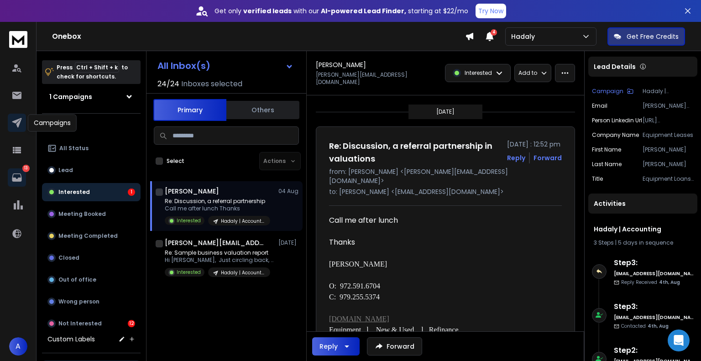
click at [16, 124] on icon at bounding box center [16, 122] width 11 height 11
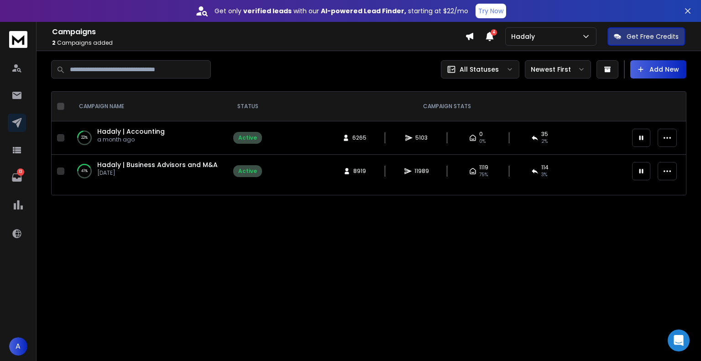
click at [170, 165] on span "Hadaly | Business Advisors and M&A" at bounding box center [157, 164] width 120 height 9
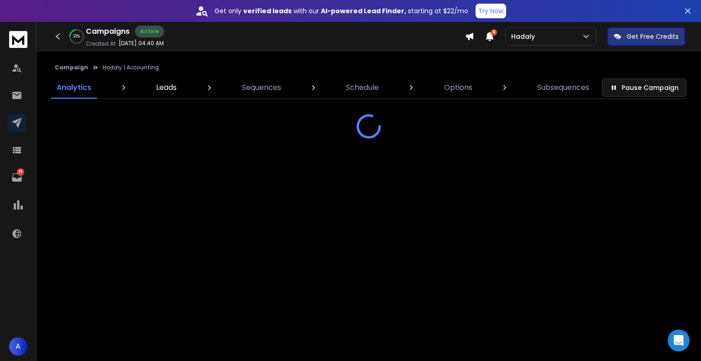
click at [178, 85] on link "Leads" at bounding box center [166, 88] width 31 height 22
click at [84, 84] on p "Analytics" at bounding box center [73, 87] width 33 height 11
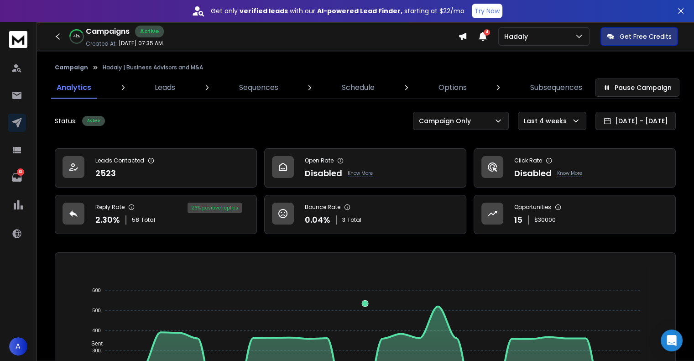
click at [539, 211] on div "Opportunities" at bounding box center [537, 207] width 47 height 9
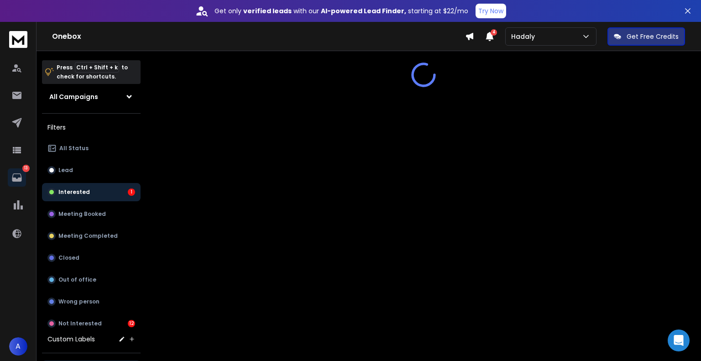
click at [538, 211] on div "Press Ctrl + Shift + k to check for shortcuts. All Campaigns All Campaigns Filt…" at bounding box center [369, 231] width 665 height 361
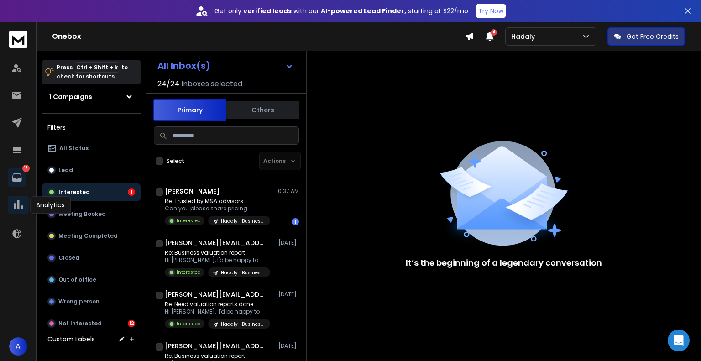
click at [13, 199] on icon at bounding box center [18, 205] width 14 height 14
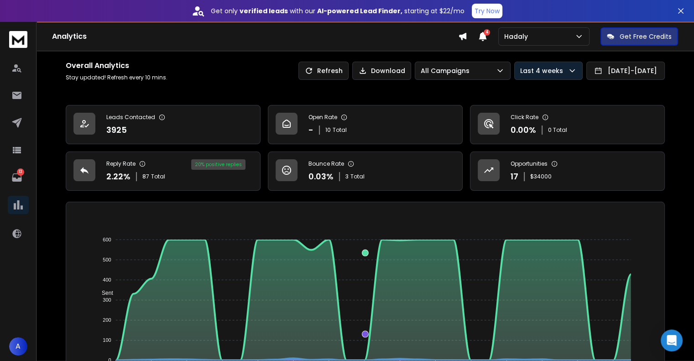
click at [533, 68] on p "Last 4 weeks" at bounding box center [543, 70] width 47 height 9
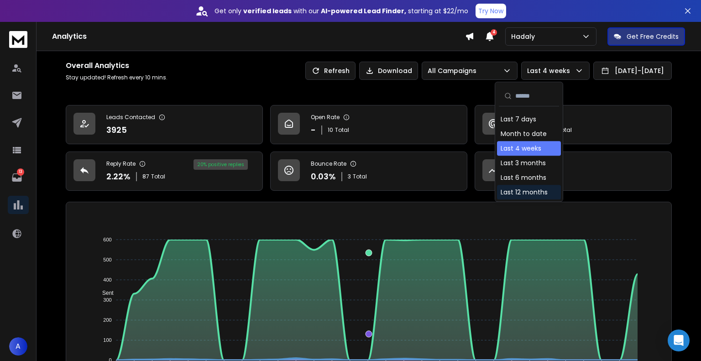
click at [527, 191] on div "Last 12 months" at bounding box center [524, 192] width 47 height 9
